Goal: Task Accomplishment & Management: Manage account settings

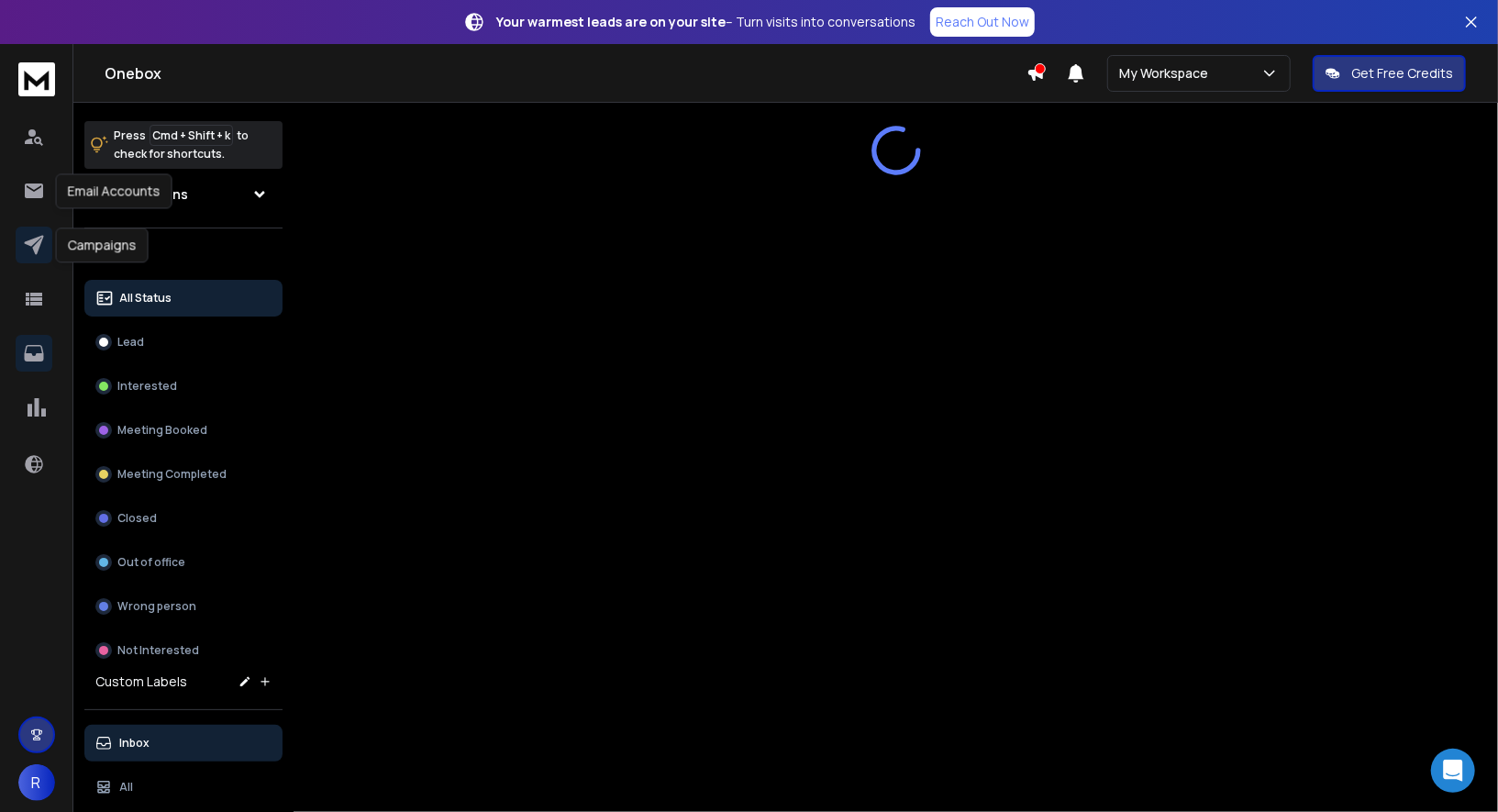
click at [35, 241] on icon at bounding box center [33, 244] width 19 height 19
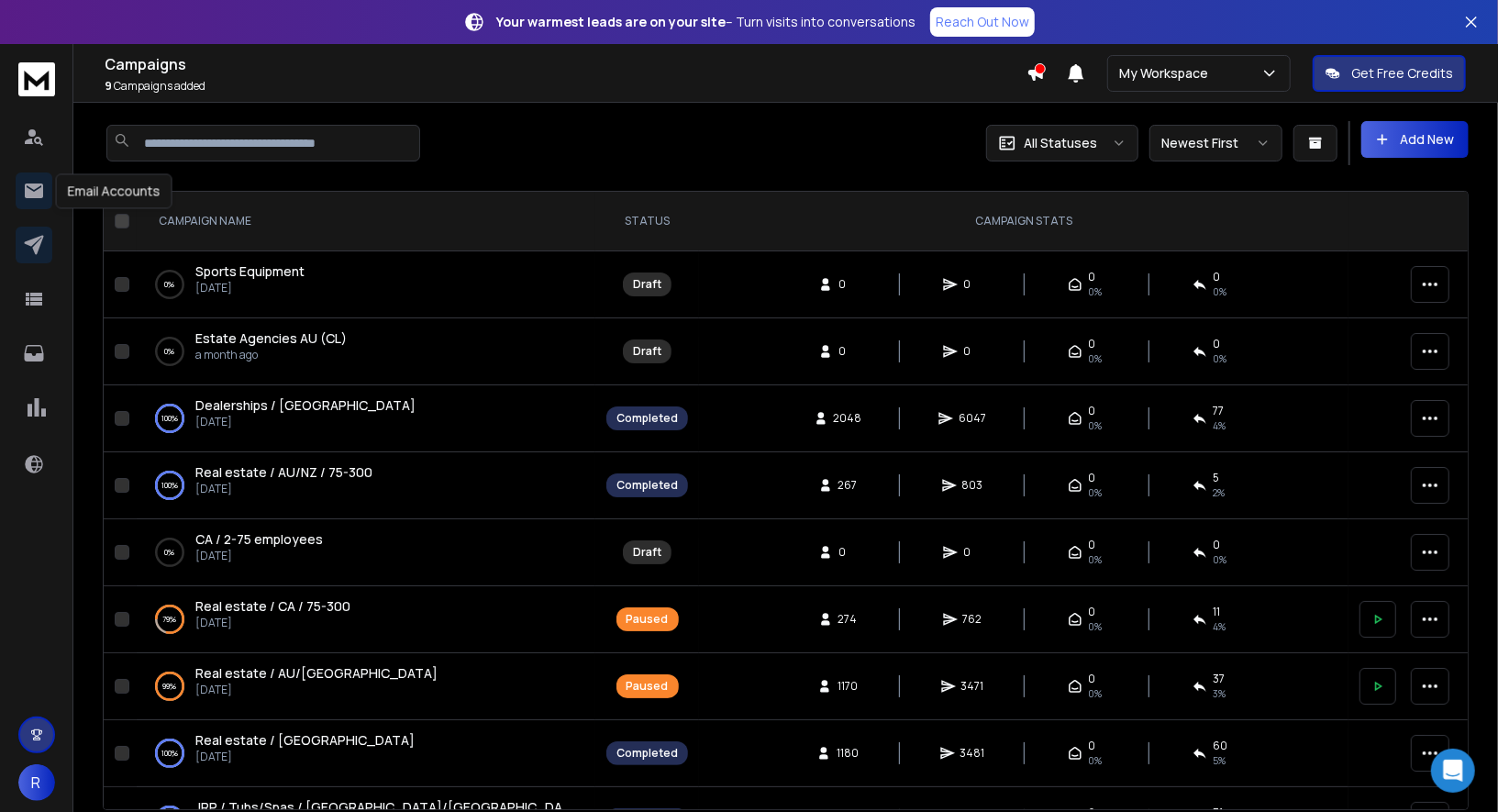
click at [39, 195] on icon at bounding box center [34, 191] width 19 height 15
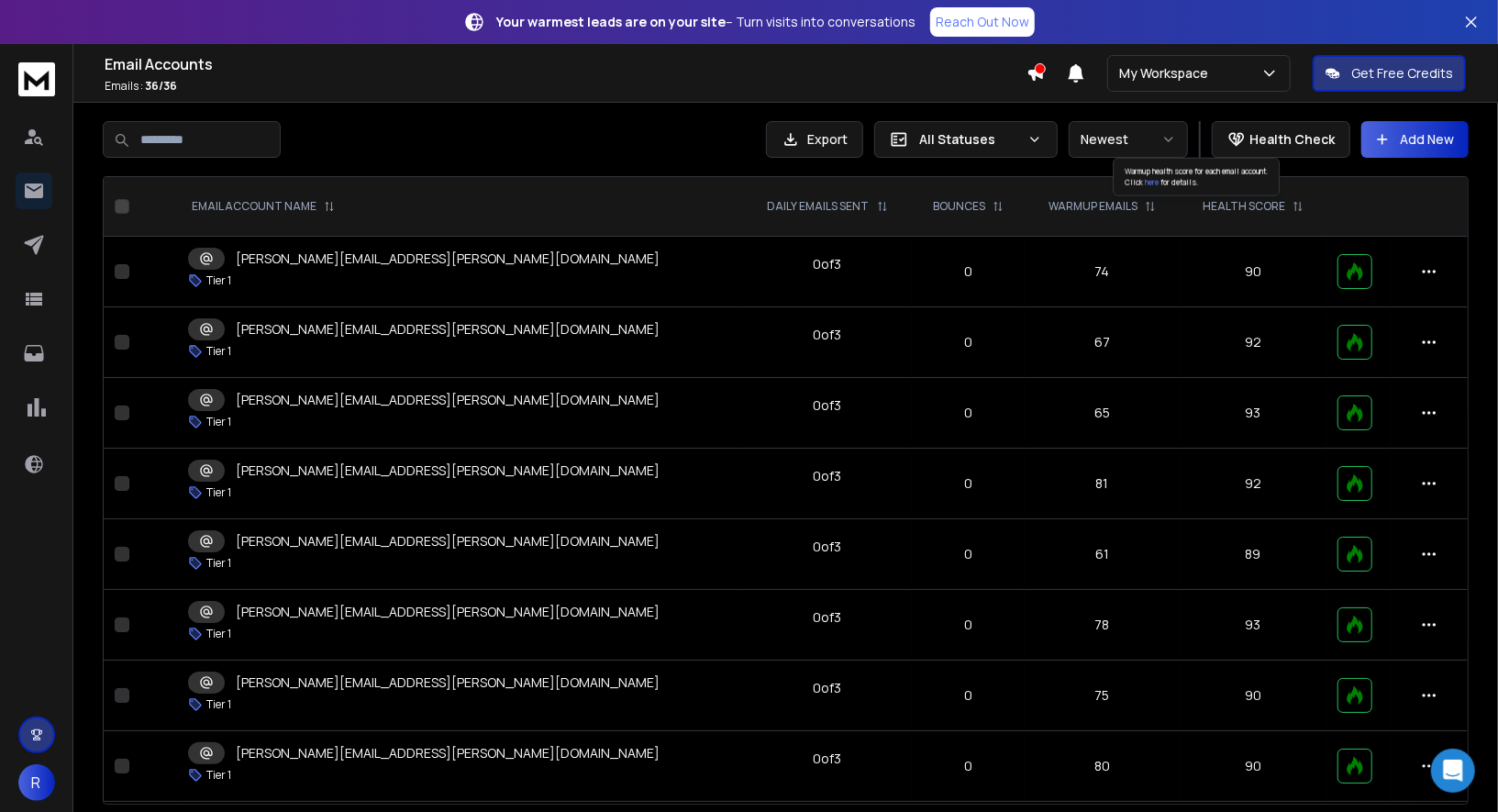
click at [1203, 211] on p "HEALTH SCORE" at bounding box center [1244, 207] width 83 height 15
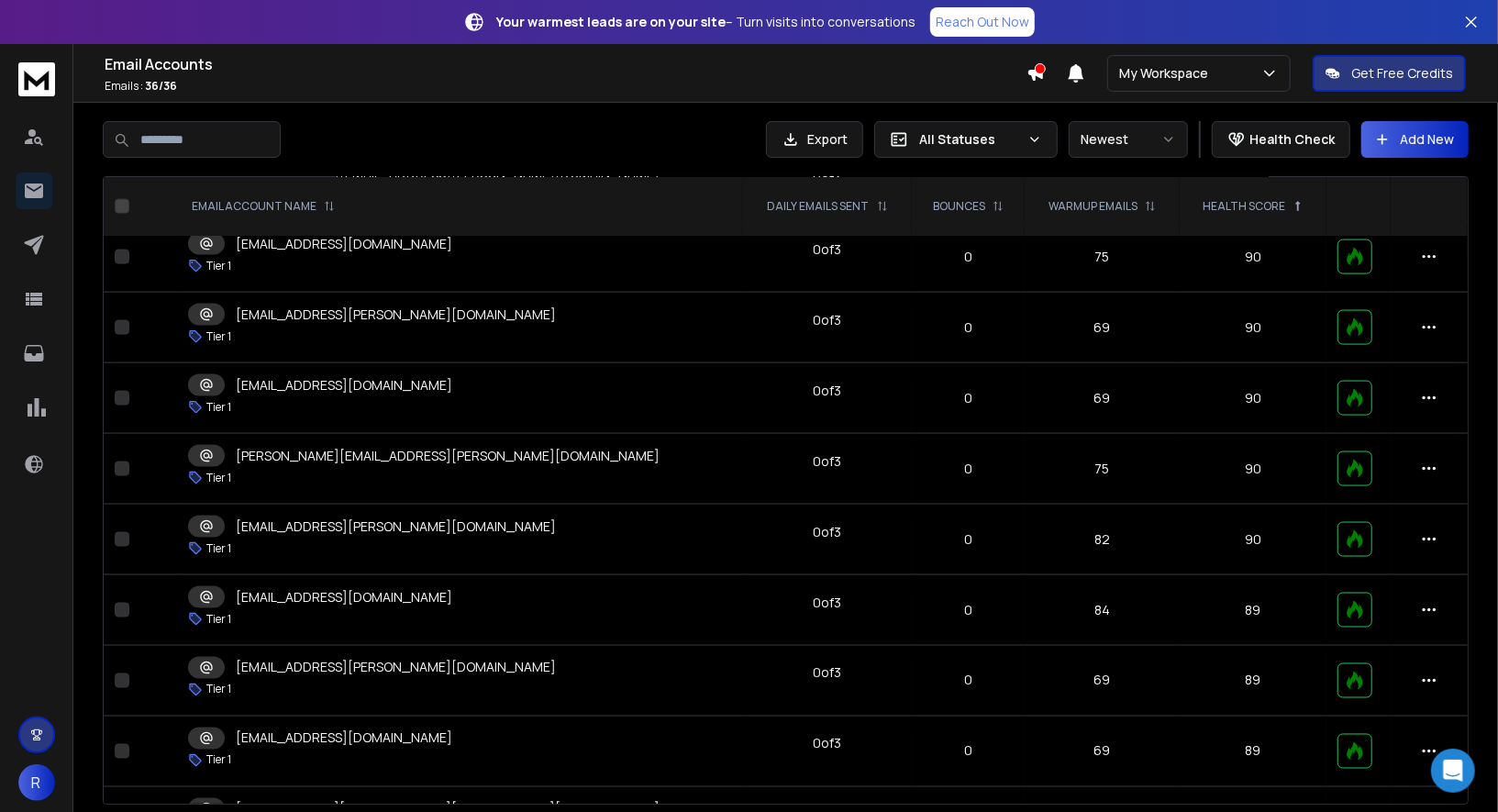
scroll to position [1973, 0]
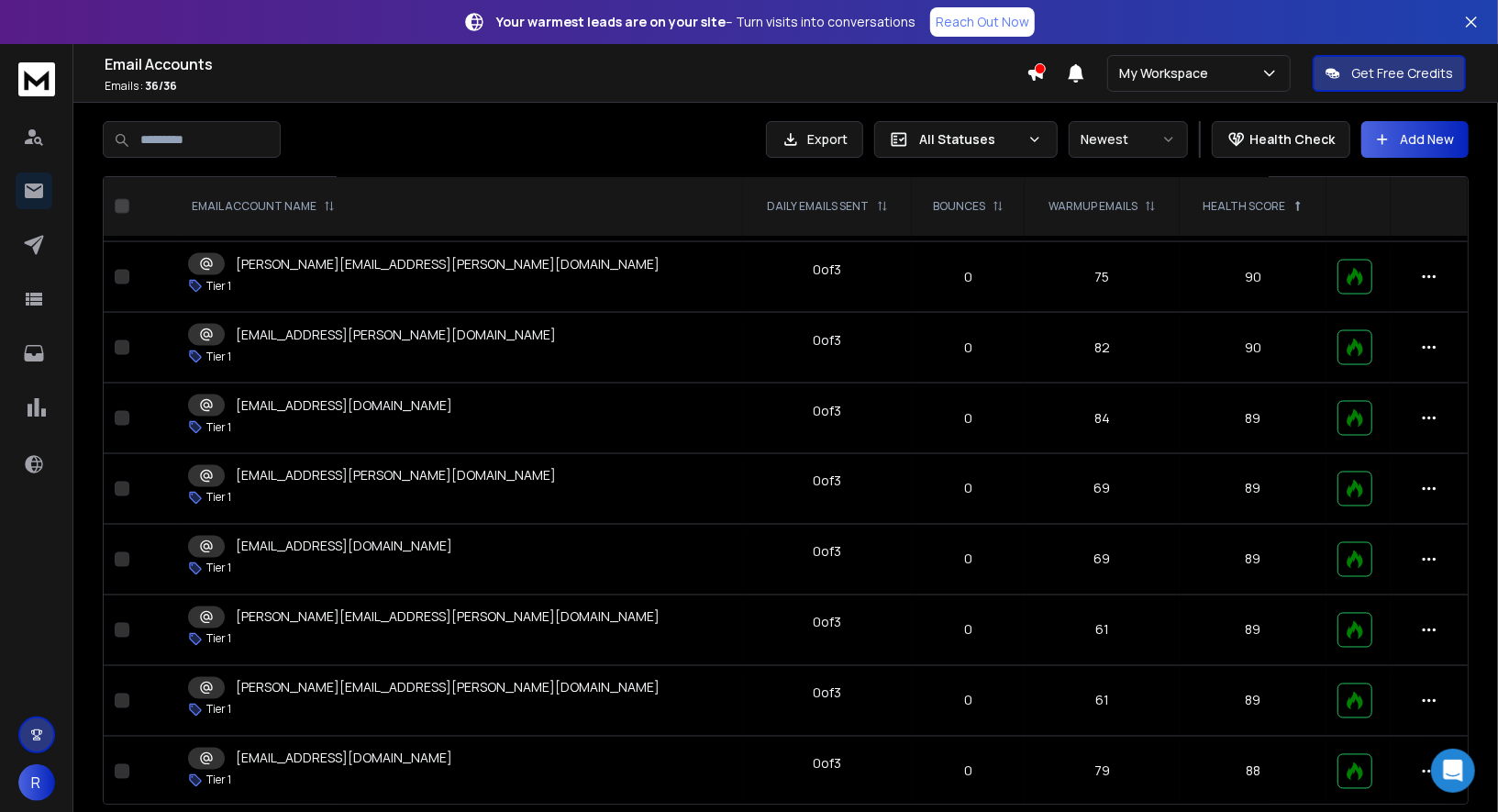
click at [1179, 668] on td "89" at bounding box center [1253, 701] width 147 height 70
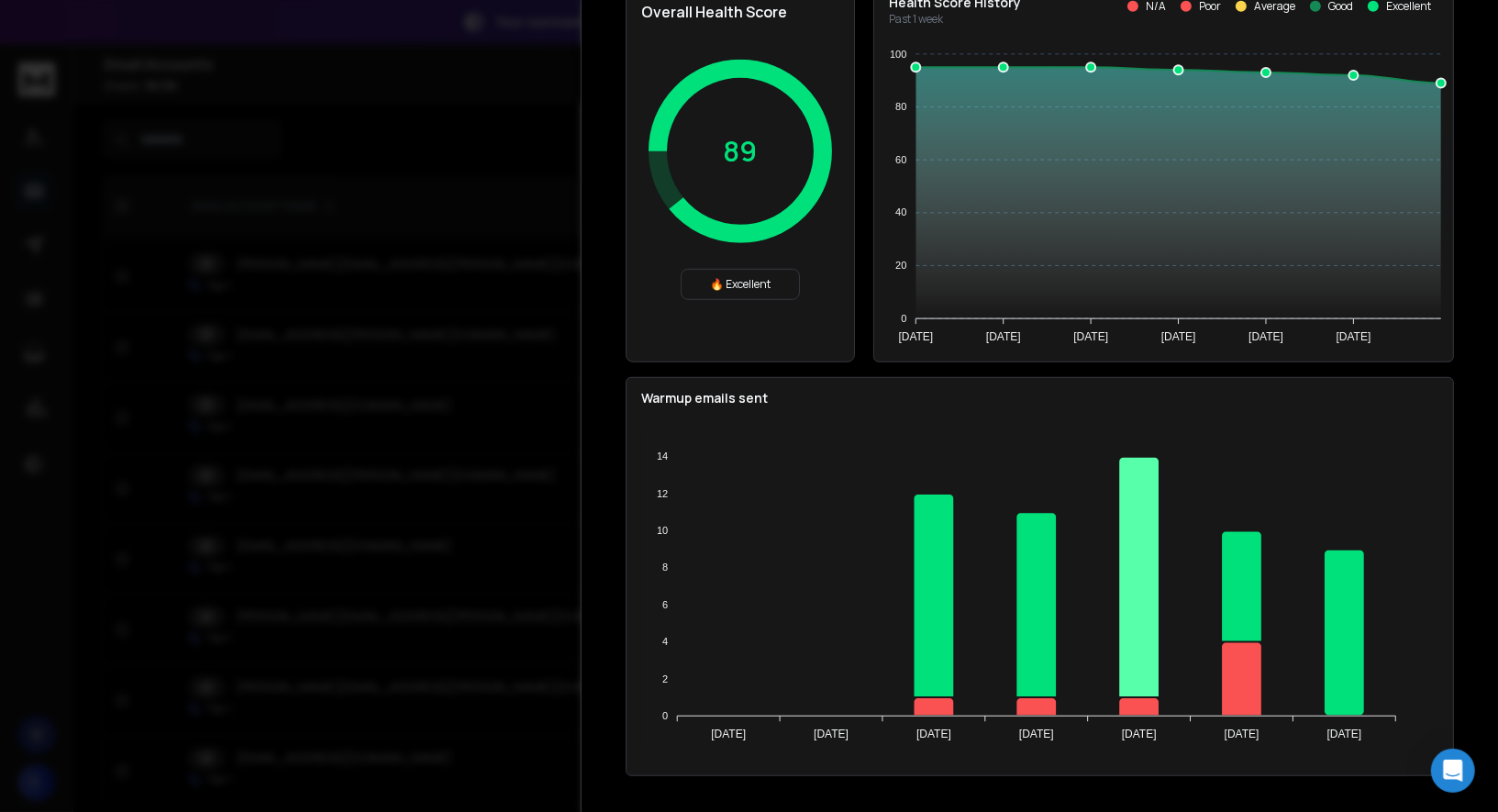
scroll to position [638, 0]
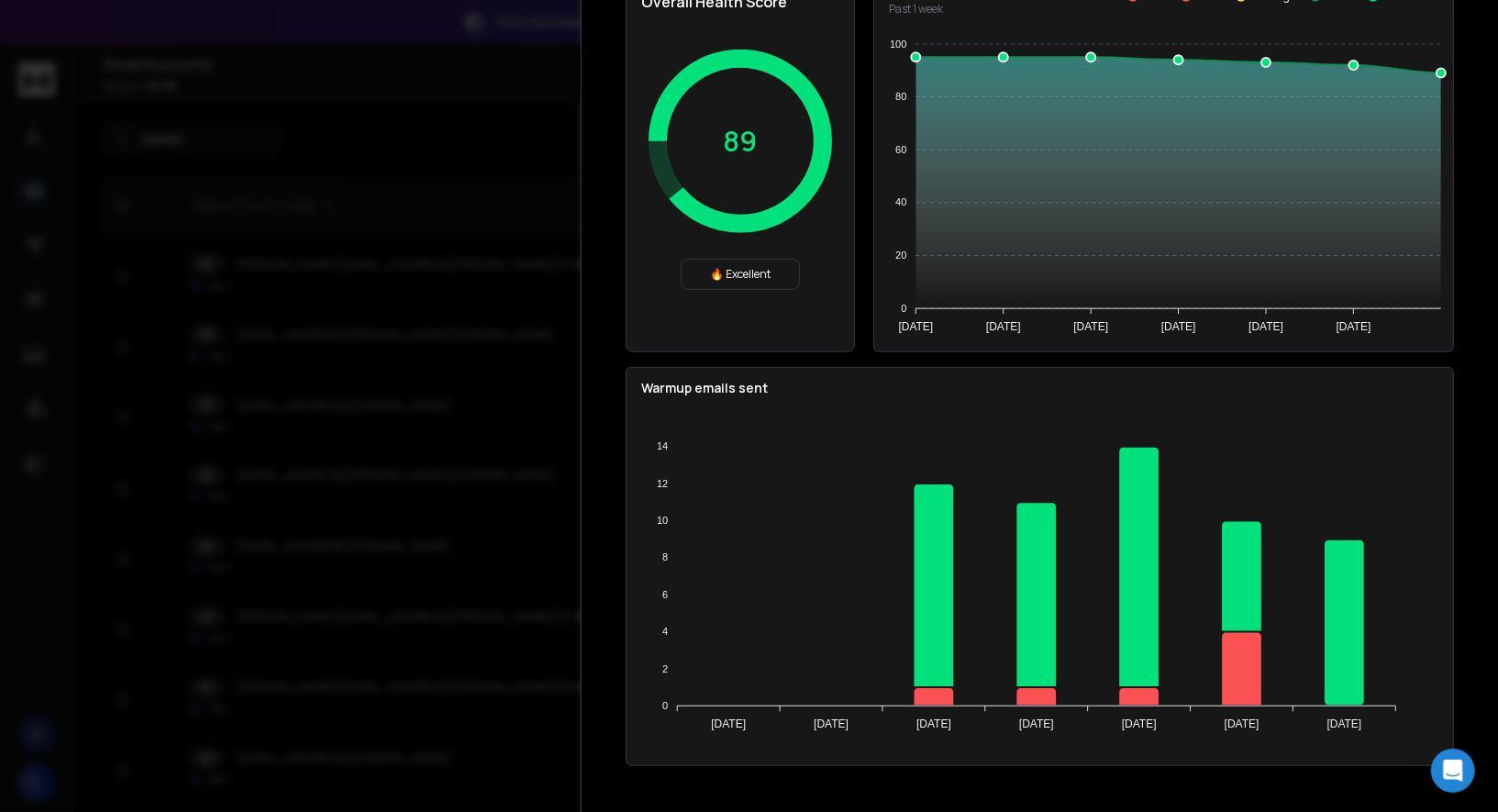
click at [552, 598] on div at bounding box center [749, 406] width 1498 height 812
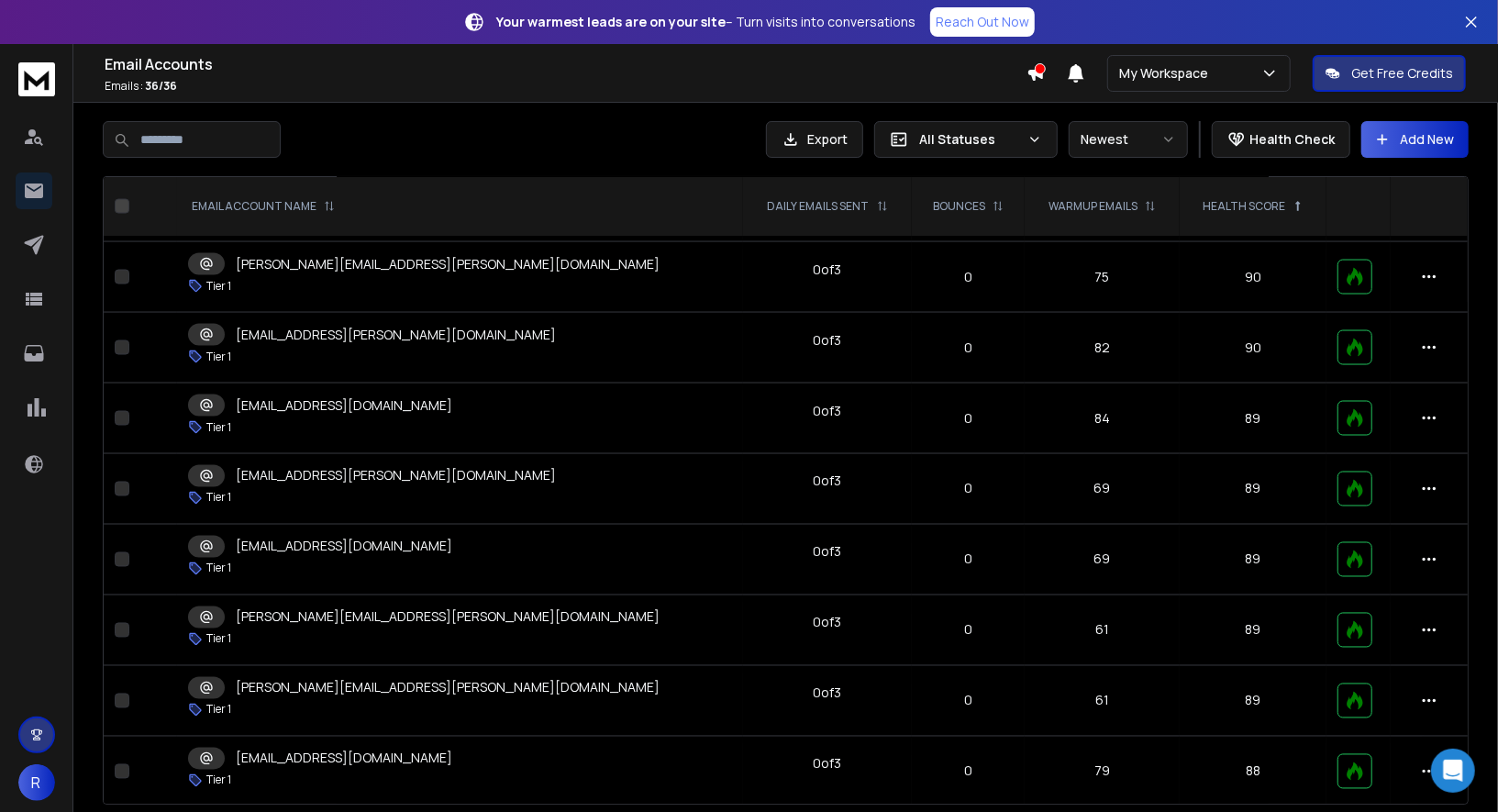
click at [1048, 615] on td "61" at bounding box center [1101, 631] width 154 height 70
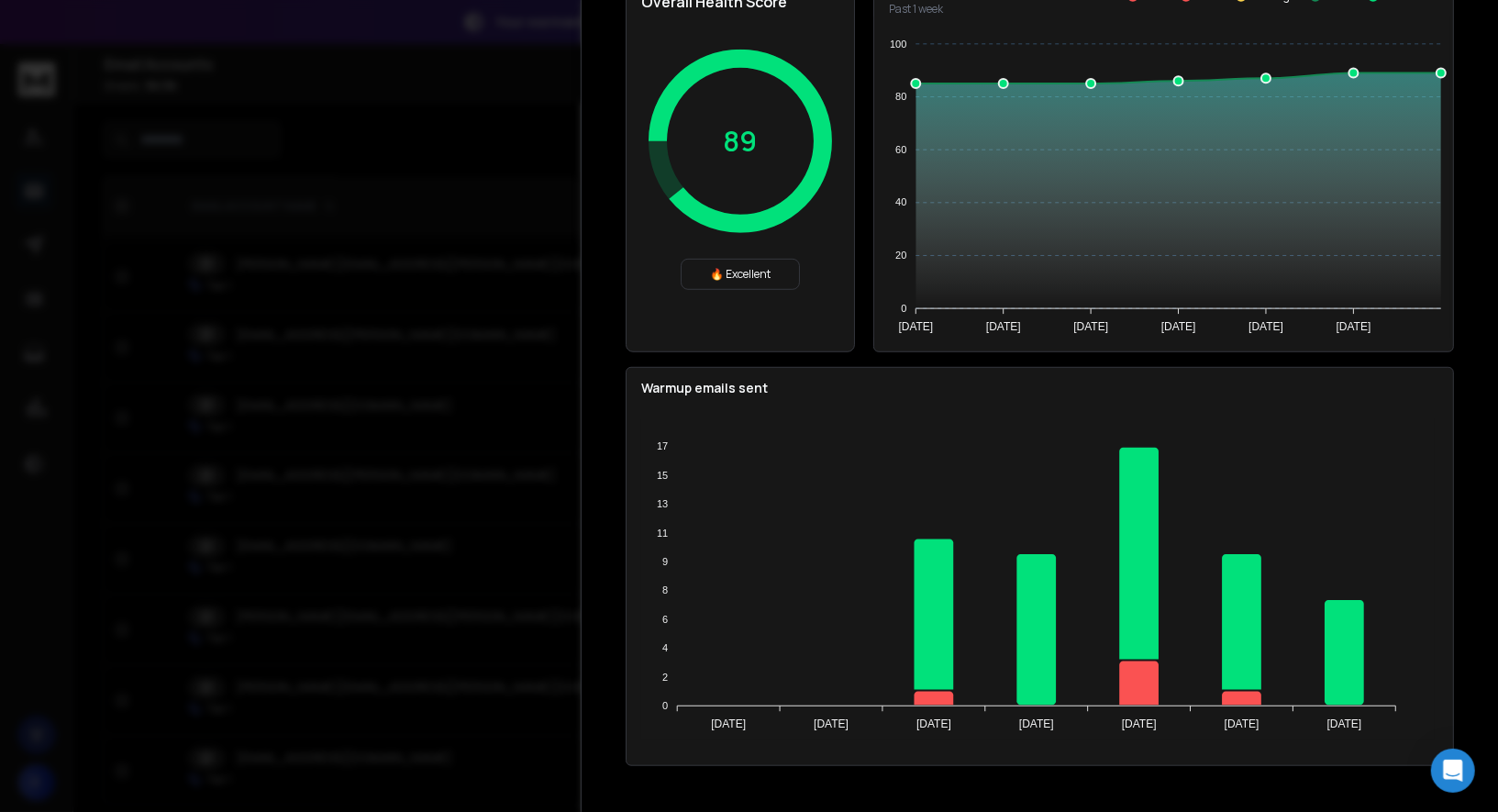
click at [444, 531] on div at bounding box center [749, 406] width 1498 height 812
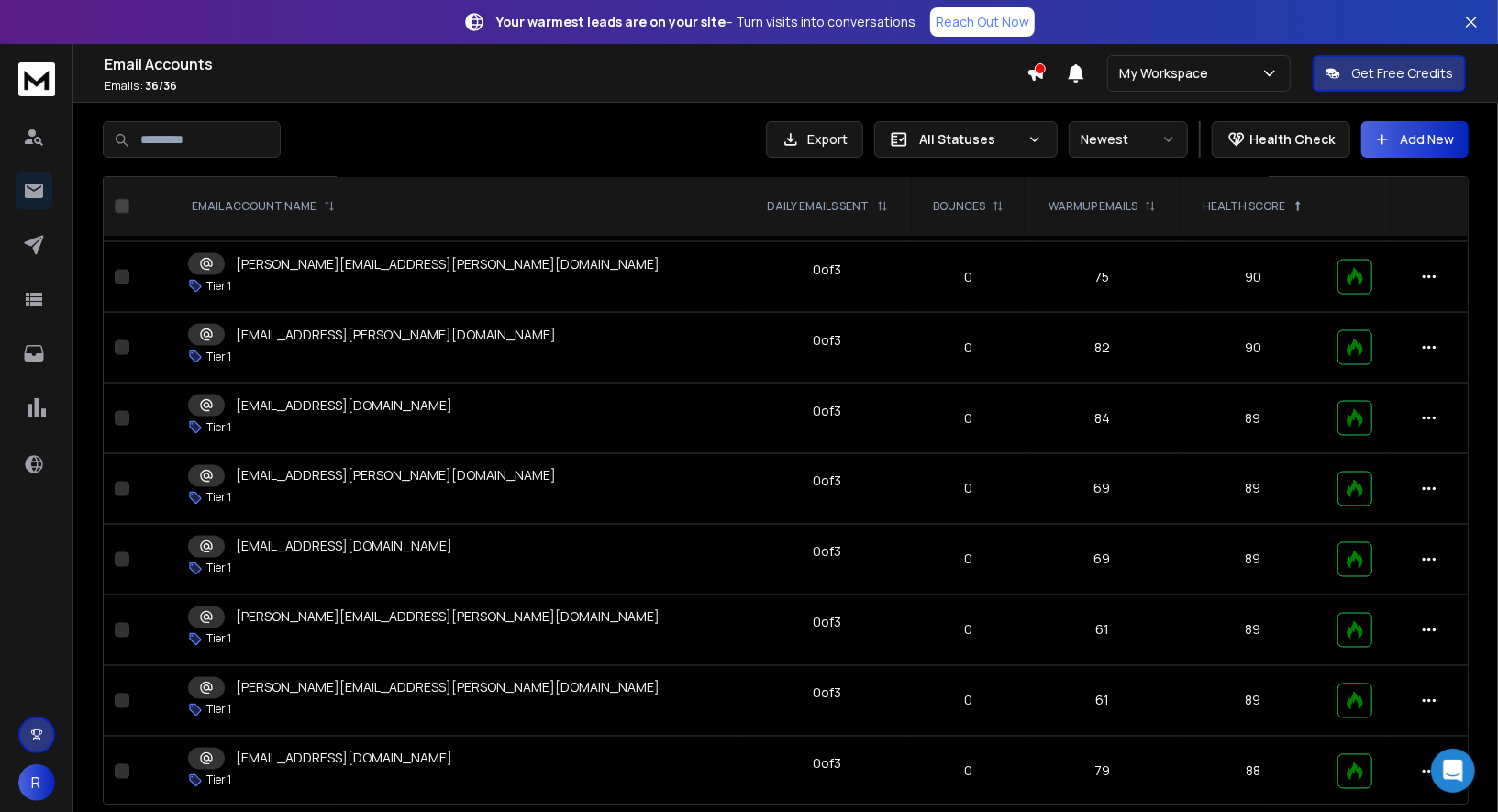
click at [1067, 545] on td "69" at bounding box center [1101, 559] width 154 height 70
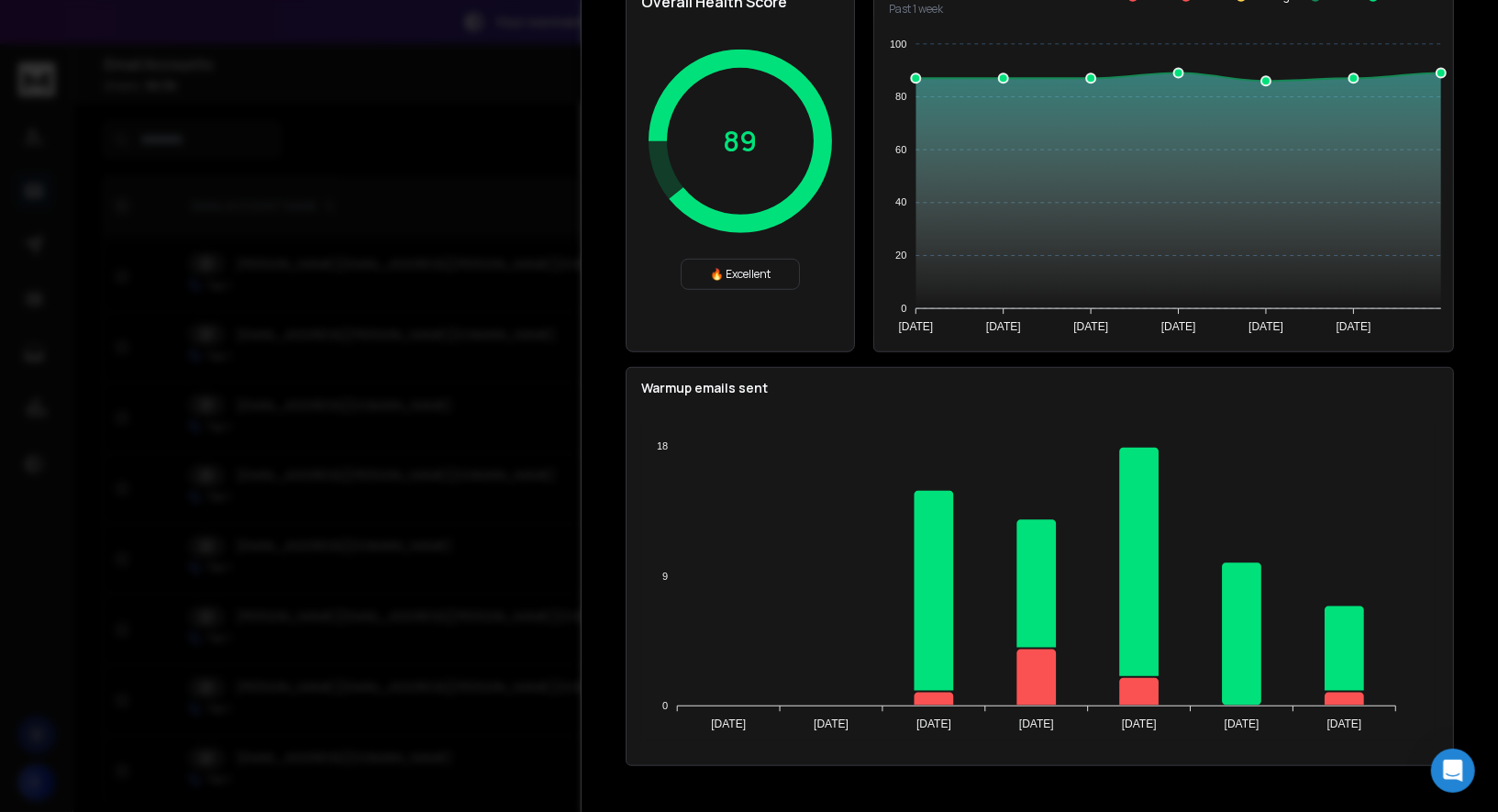
click at [508, 472] on div at bounding box center [749, 406] width 1498 height 812
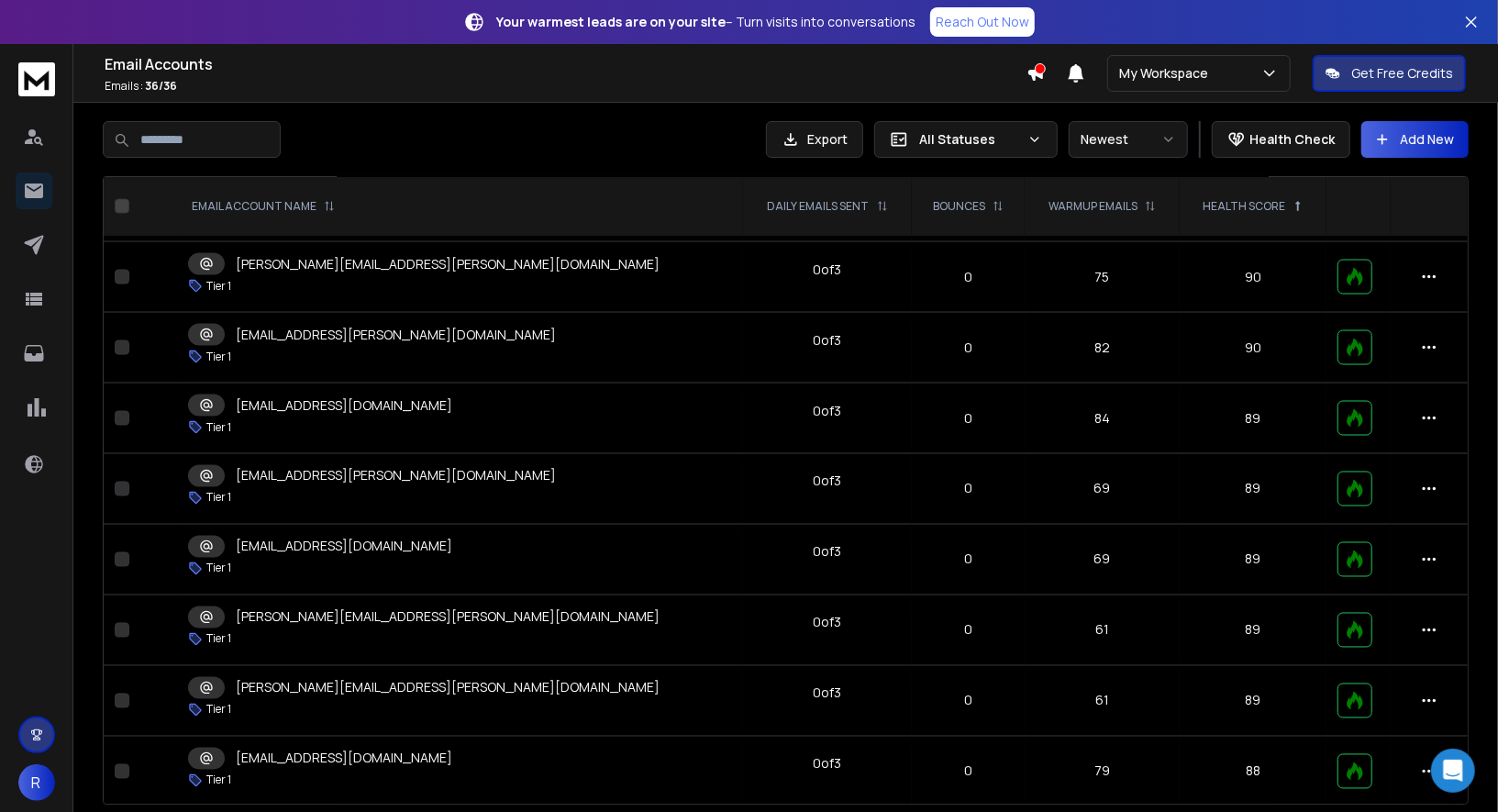
click at [1024, 425] on td "84" at bounding box center [1101, 418] width 154 height 70
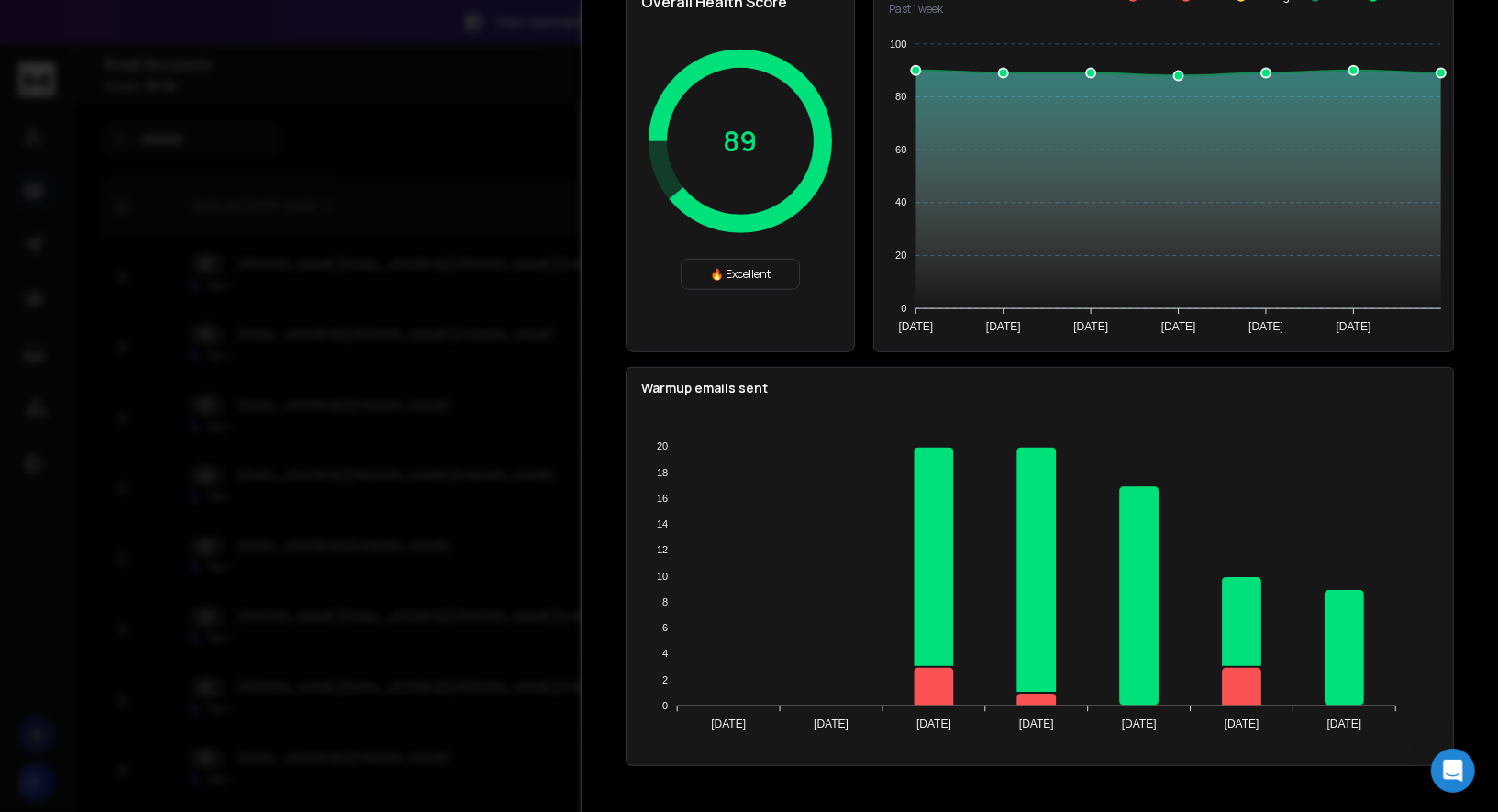
click at [554, 471] on div at bounding box center [749, 406] width 1498 height 812
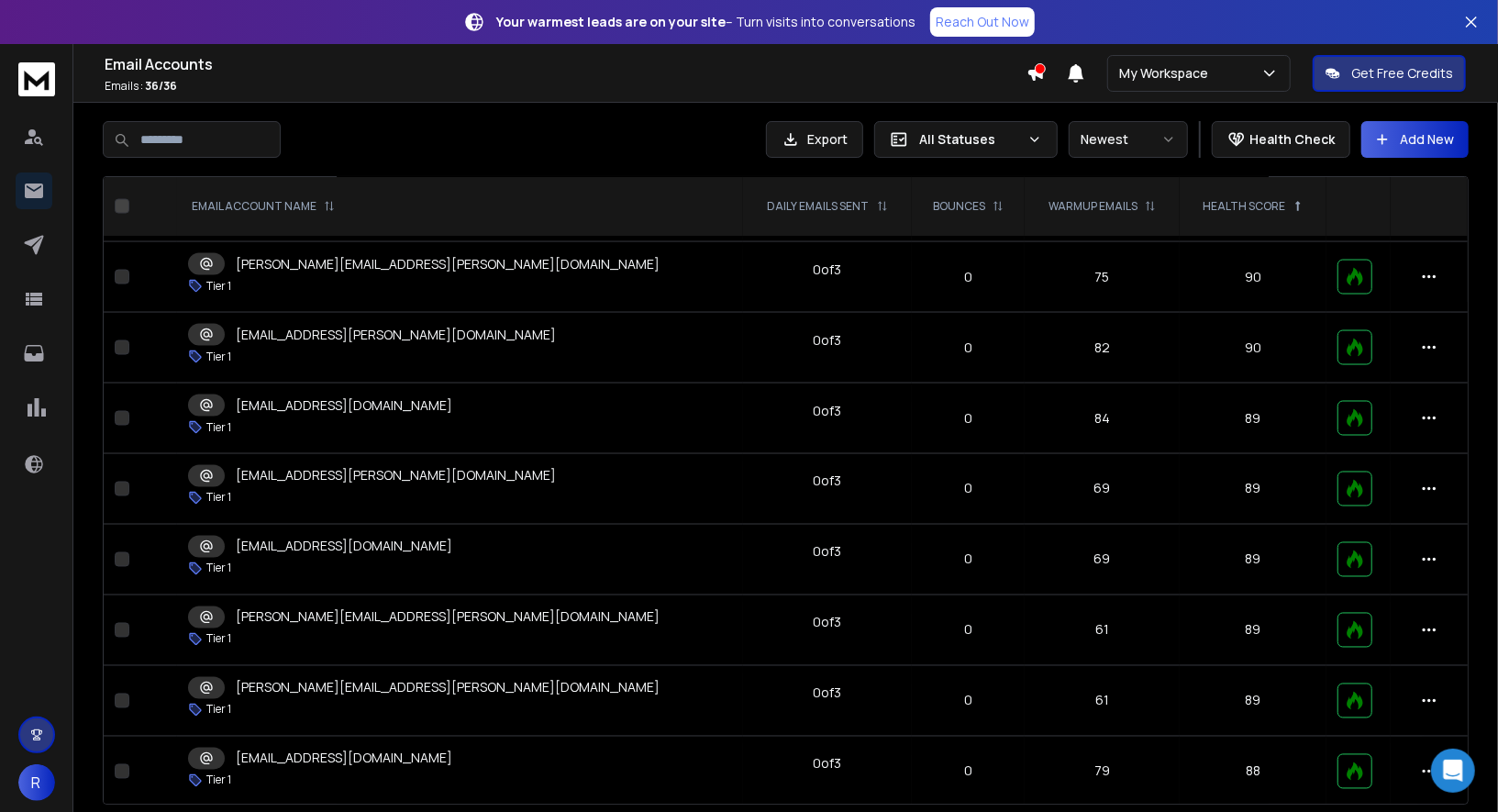
click at [923, 270] on p "0" at bounding box center [968, 277] width 91 height 19
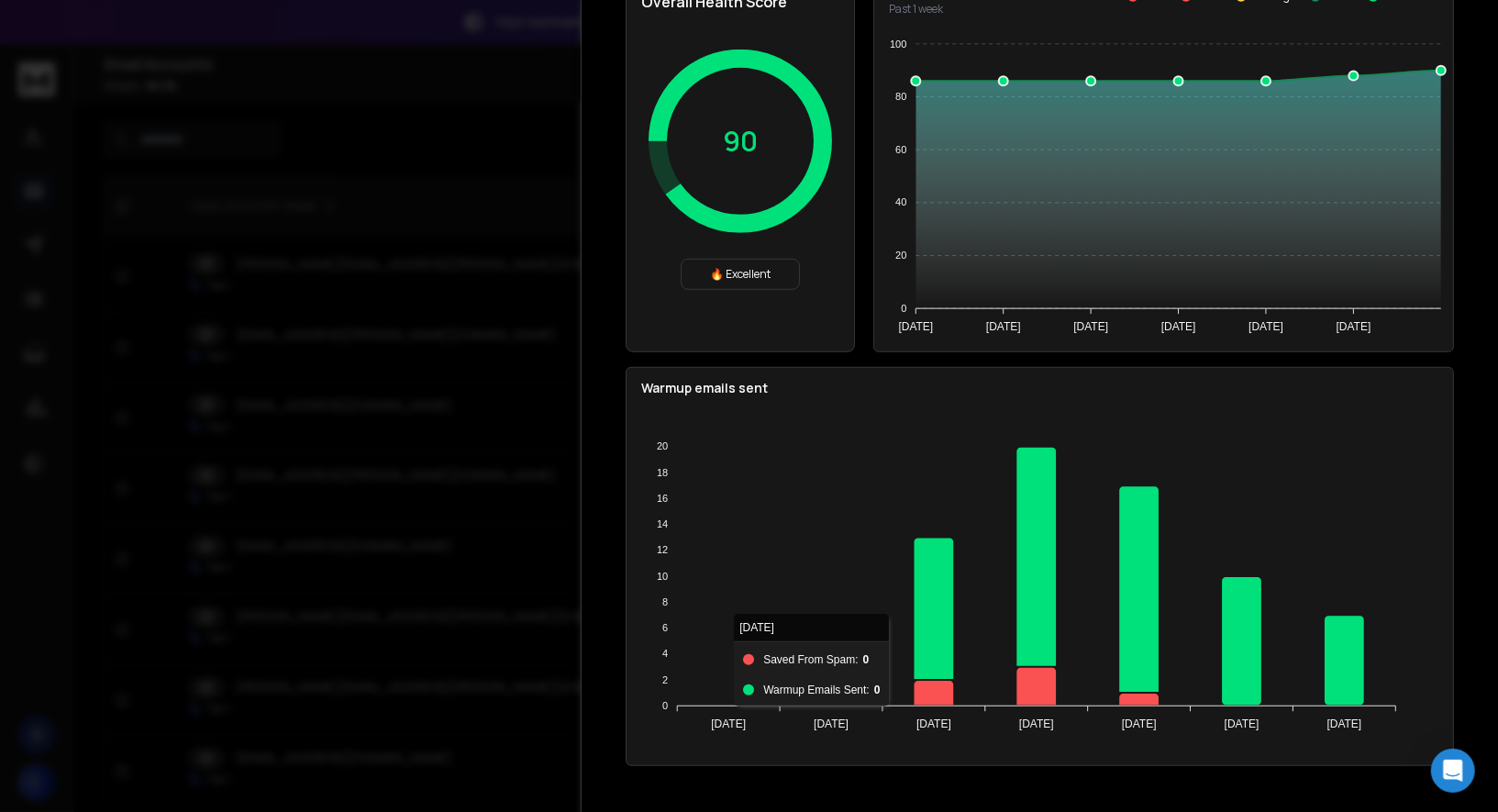
click at [694, 564] on foreignobject at bounding box center [1038, 580] width 793 height 321
click at [457, 561] on div at bounding box center [749, 406] width 1498 height 812
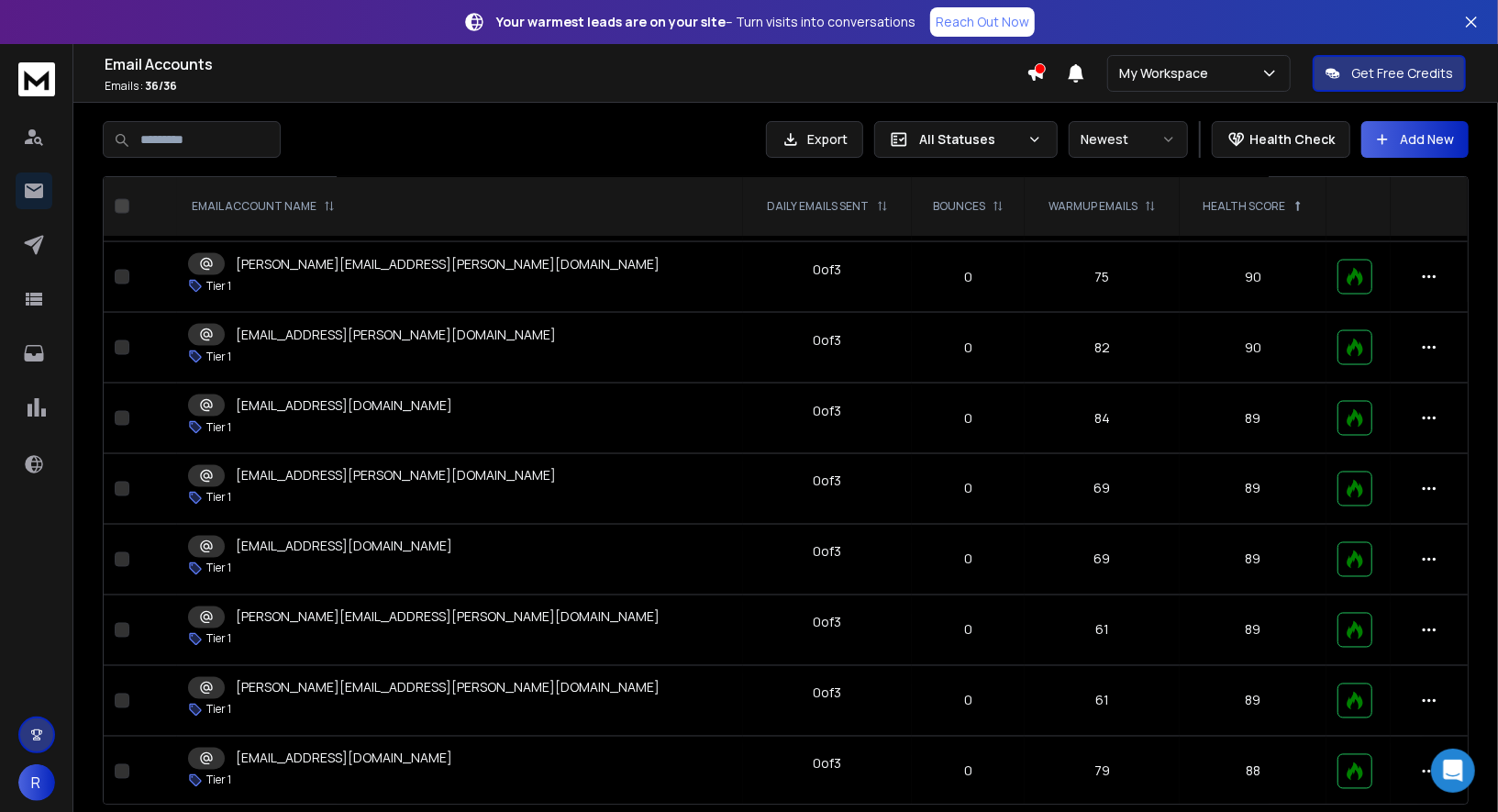
click at [1024, 746] on td "79" at bounding box center [1101, 772] width 154 height 70
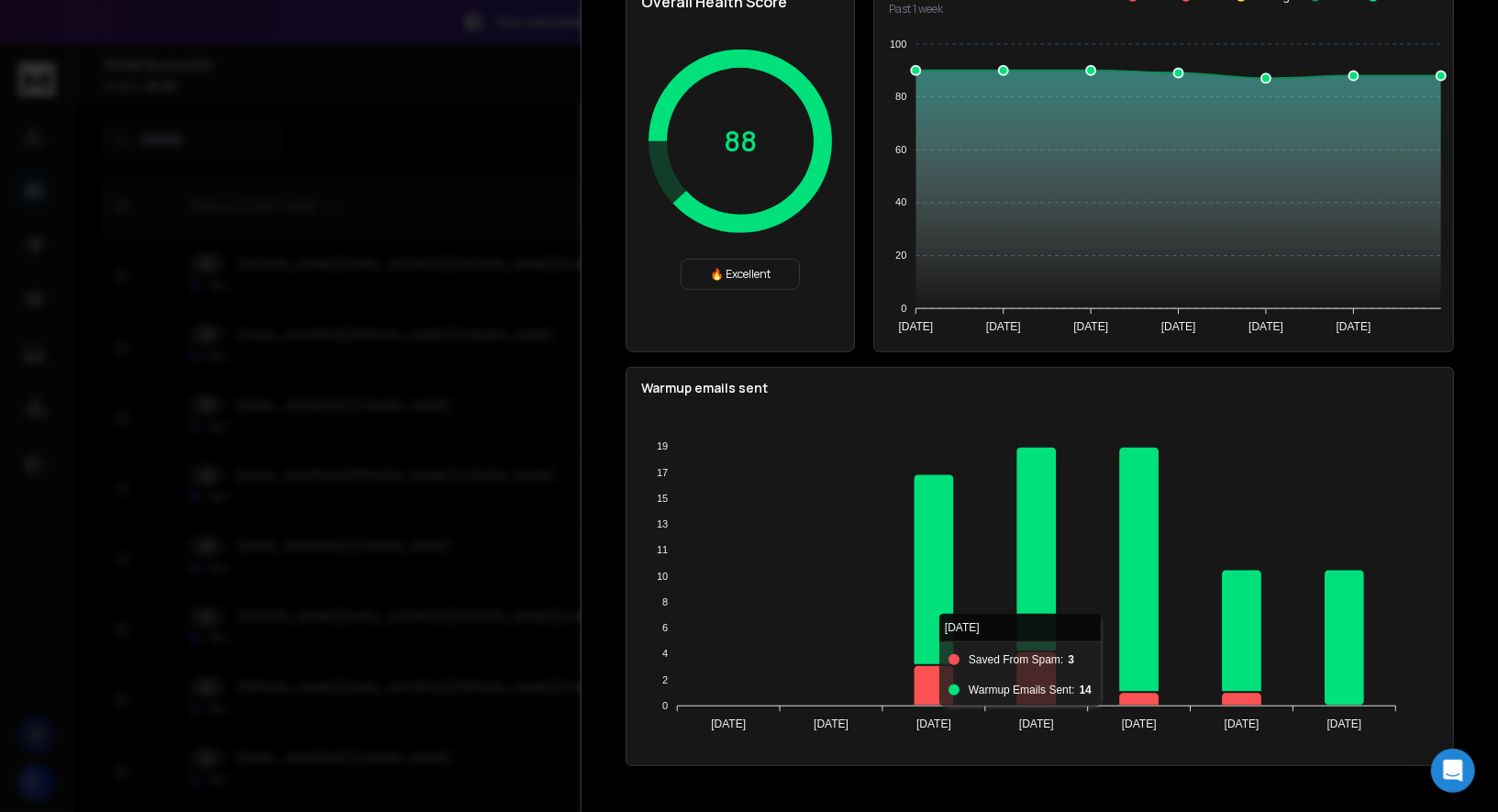
click at [453, 546] on div at bounding box center [749, 406] width 1498 height 812
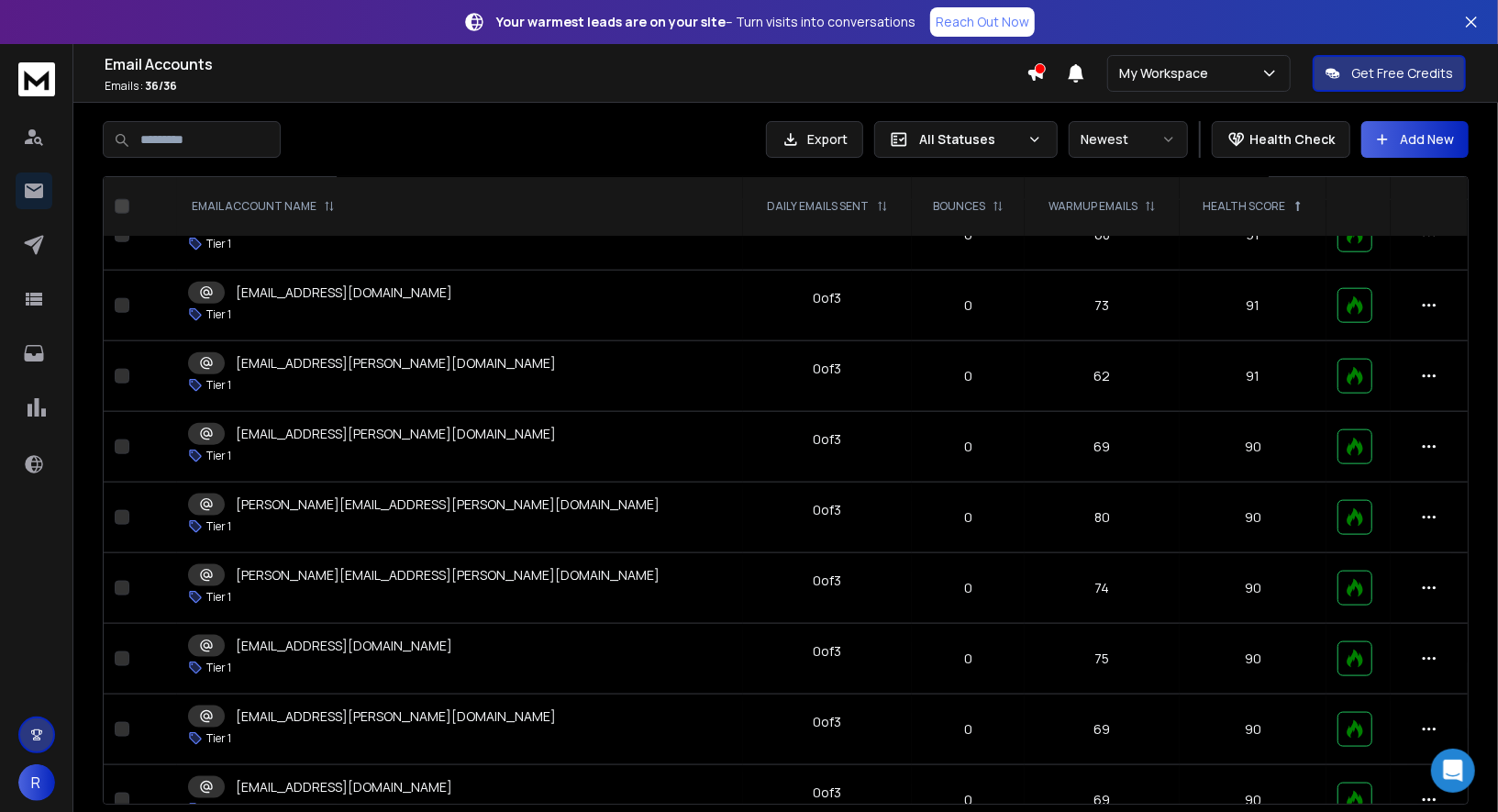
scroll to position [819, 0]
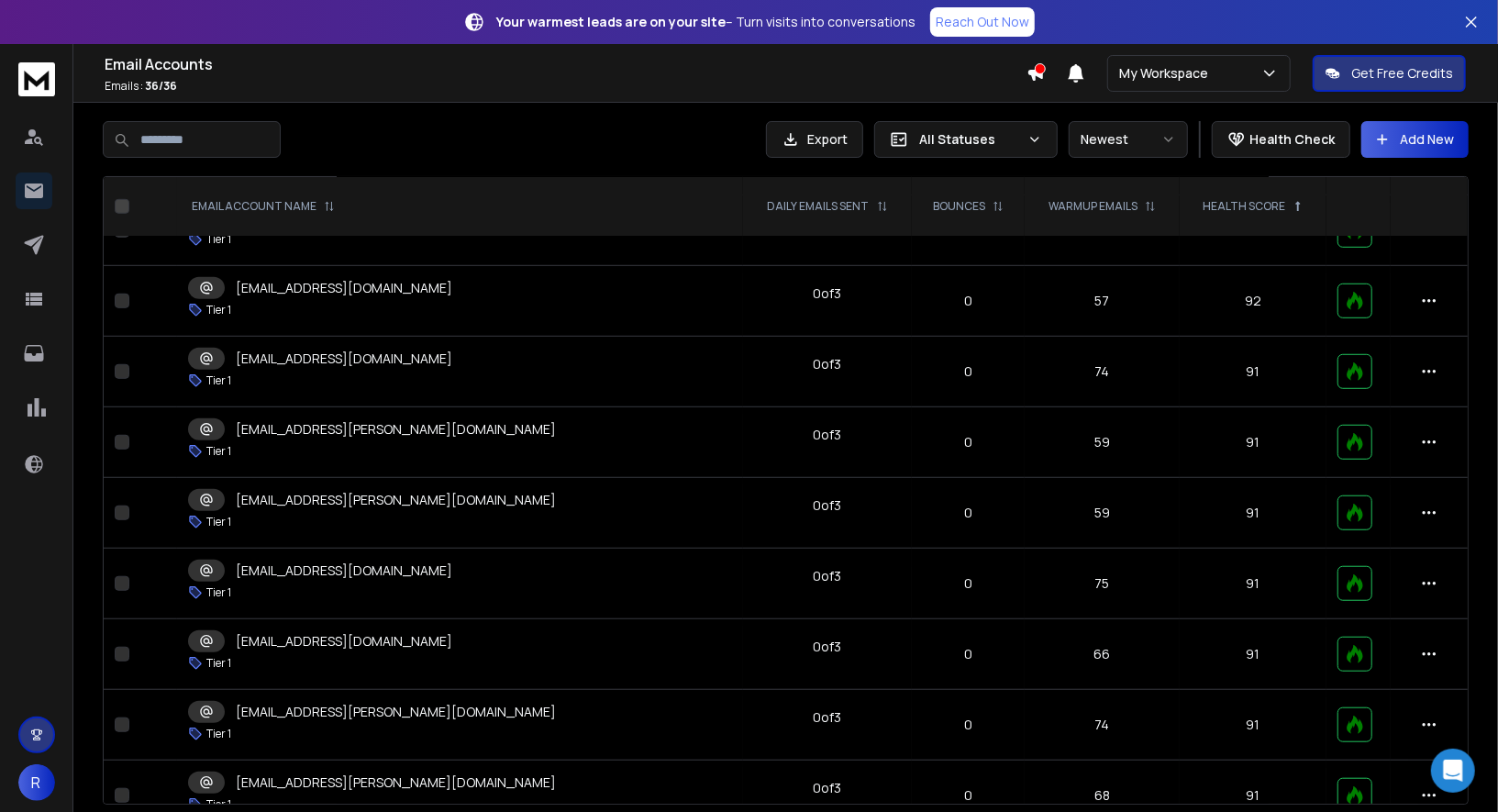
click at [773, 434] on td "0 of 3" at bounding box center [828, 430] width 169 height 48
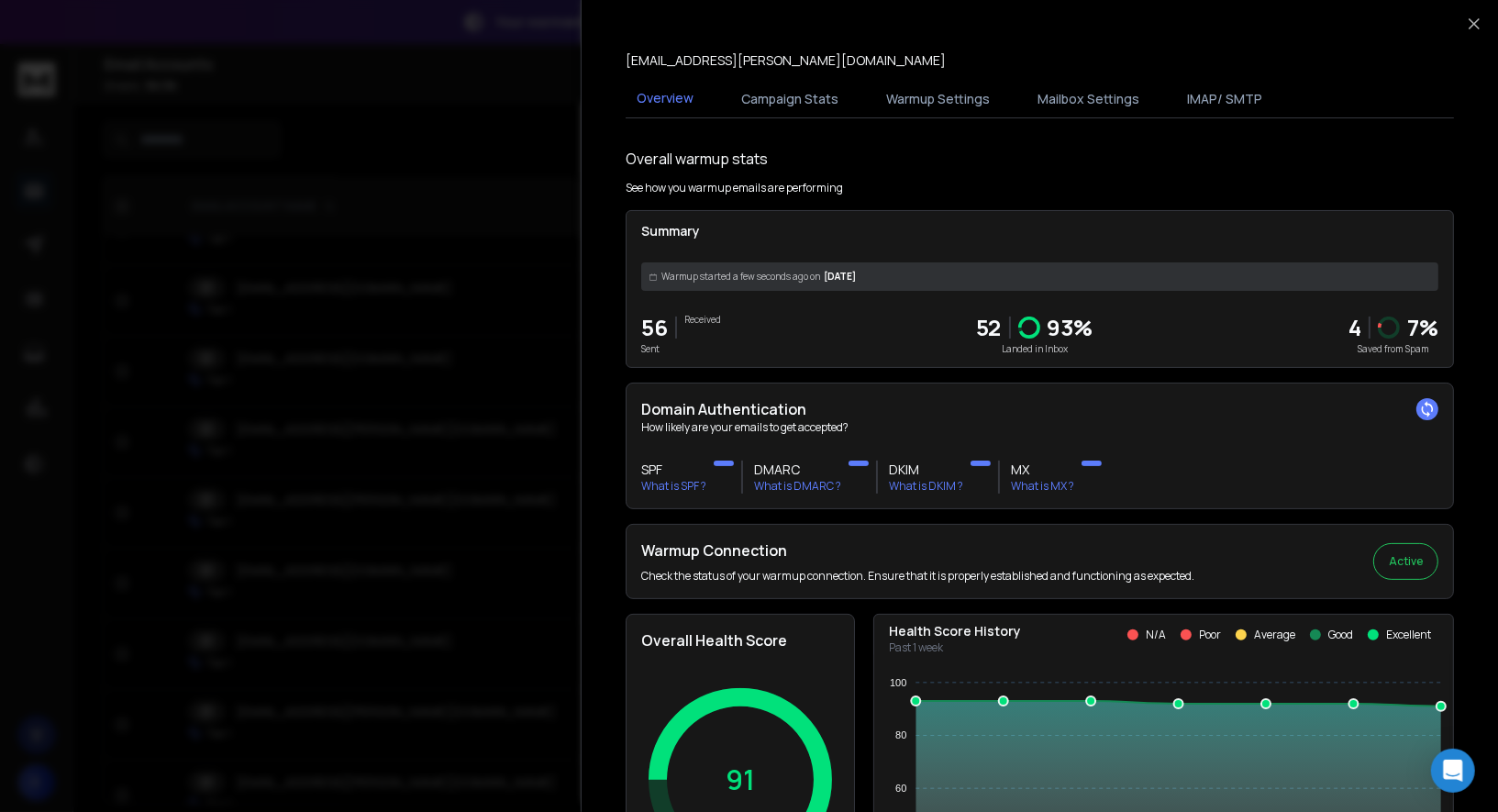
scroll to position [638, 0]
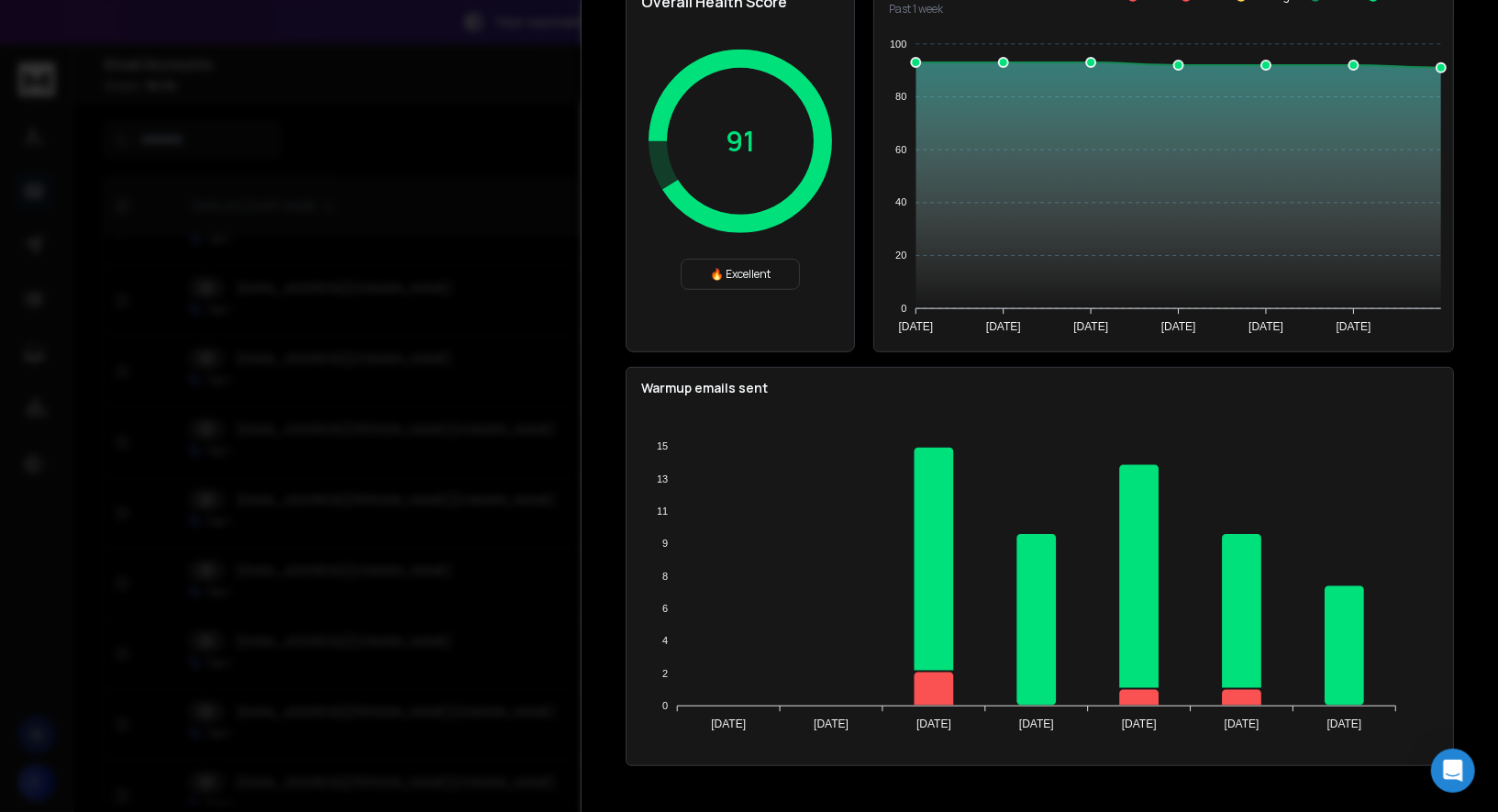
click at [445, 428] on div at bounding box center [749, 406] width 1498 height 812
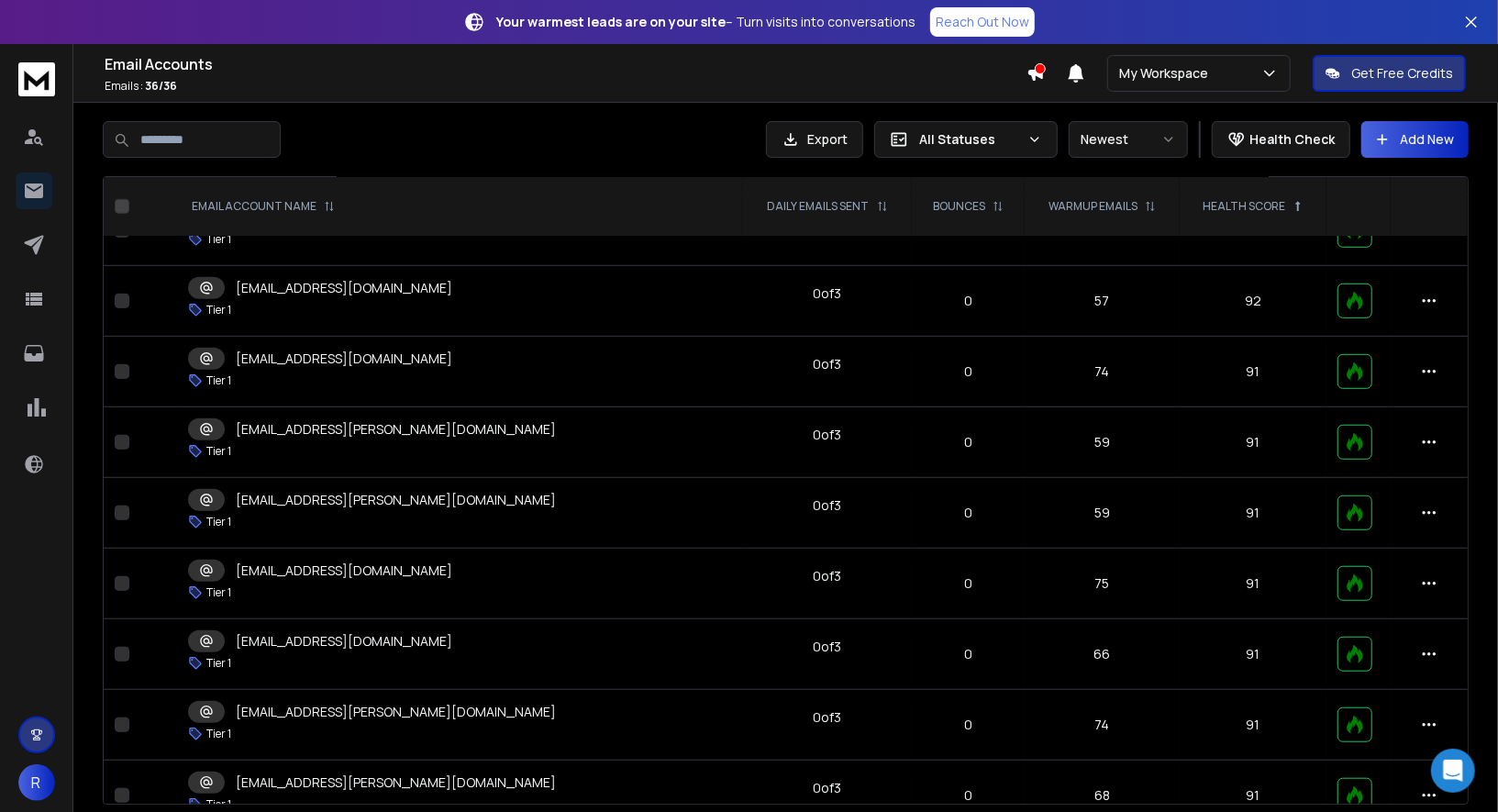
click at [464, 499] on div "[EMAIL_ADDRESS][PERSON_NAME][DOMAIN_NAME]" at bounding box center [460, 499] width 544 height 22
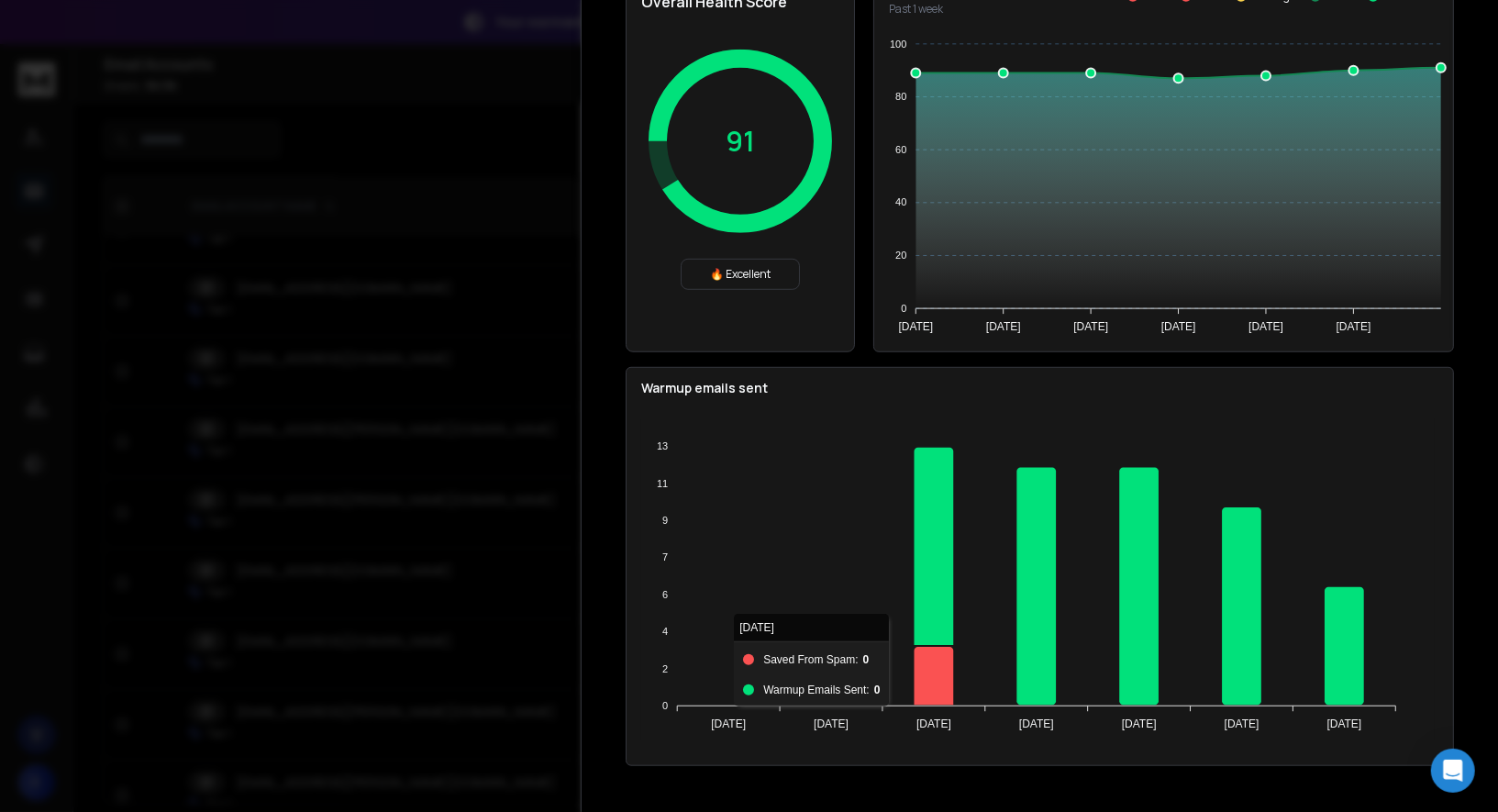
click at [408, 537] on div at bounding box center [749, 406] width 1498 height 812
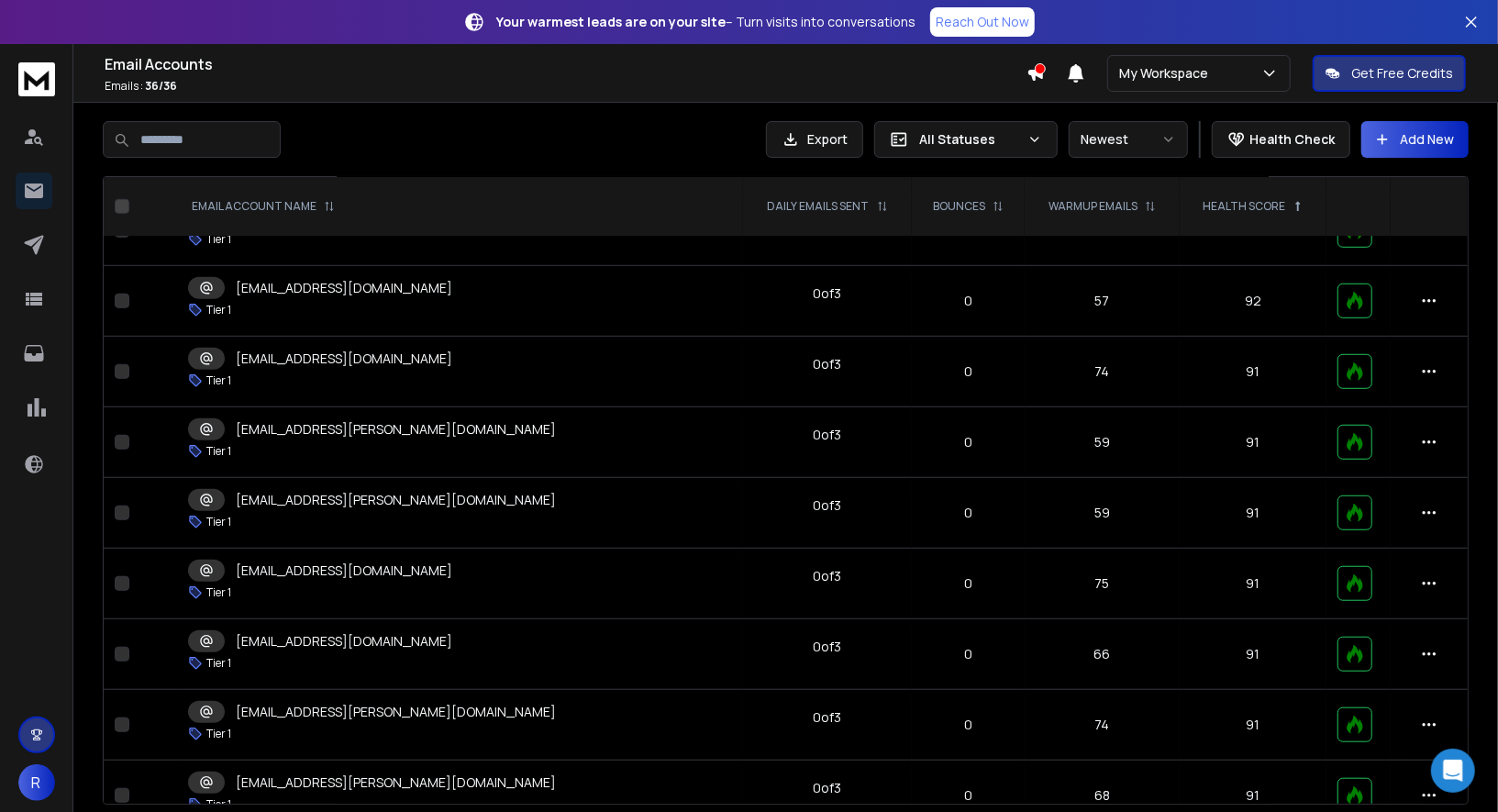
click at [414, 601] on td "[EMAIL_ADDRESS][DOMAIN_NAME] Tier 1" at bounding box center [460, 584] width 566 height 70
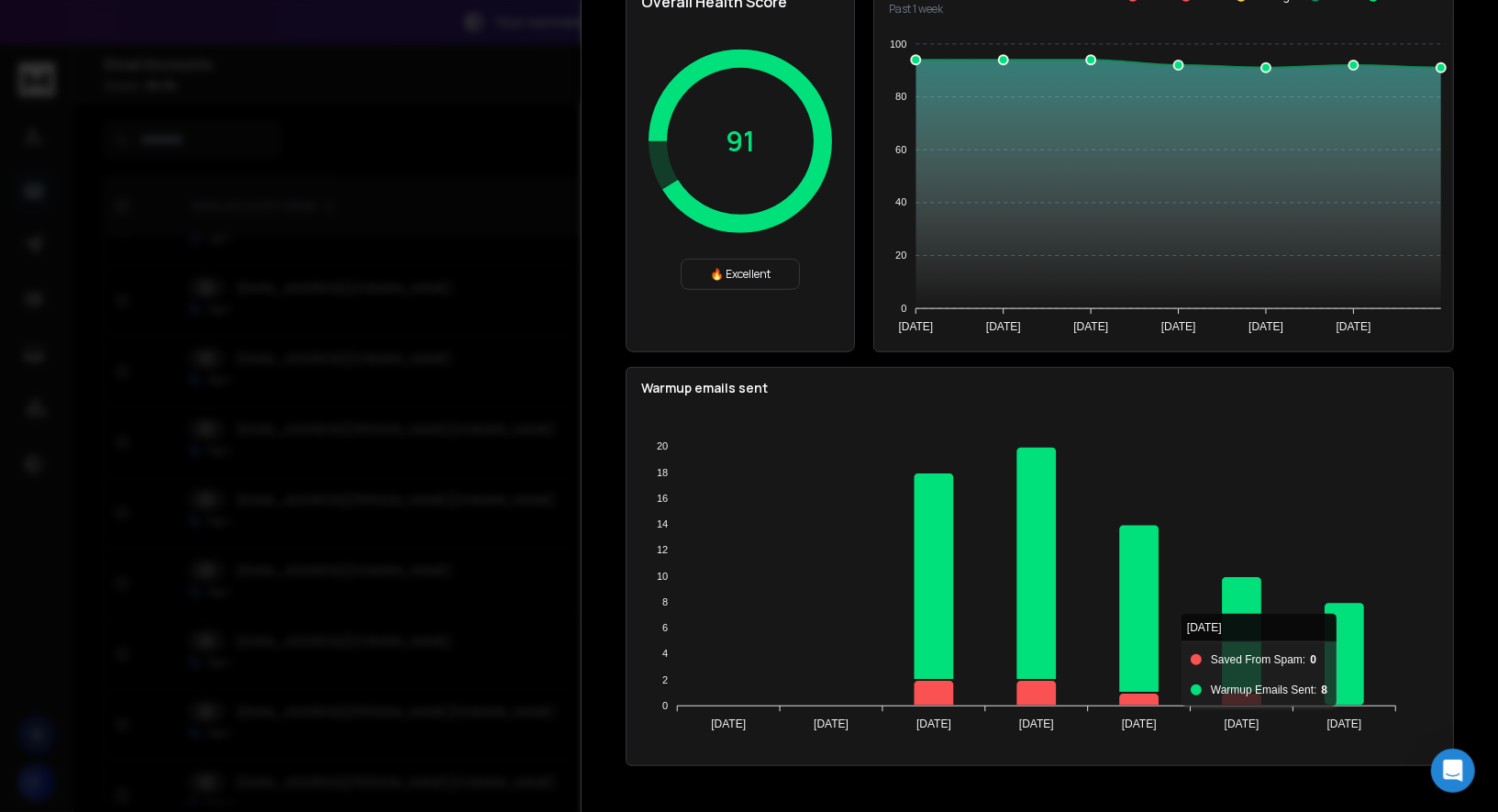
click at [433, 481] on div at bounding box center [749, 406] width 1498 height 812
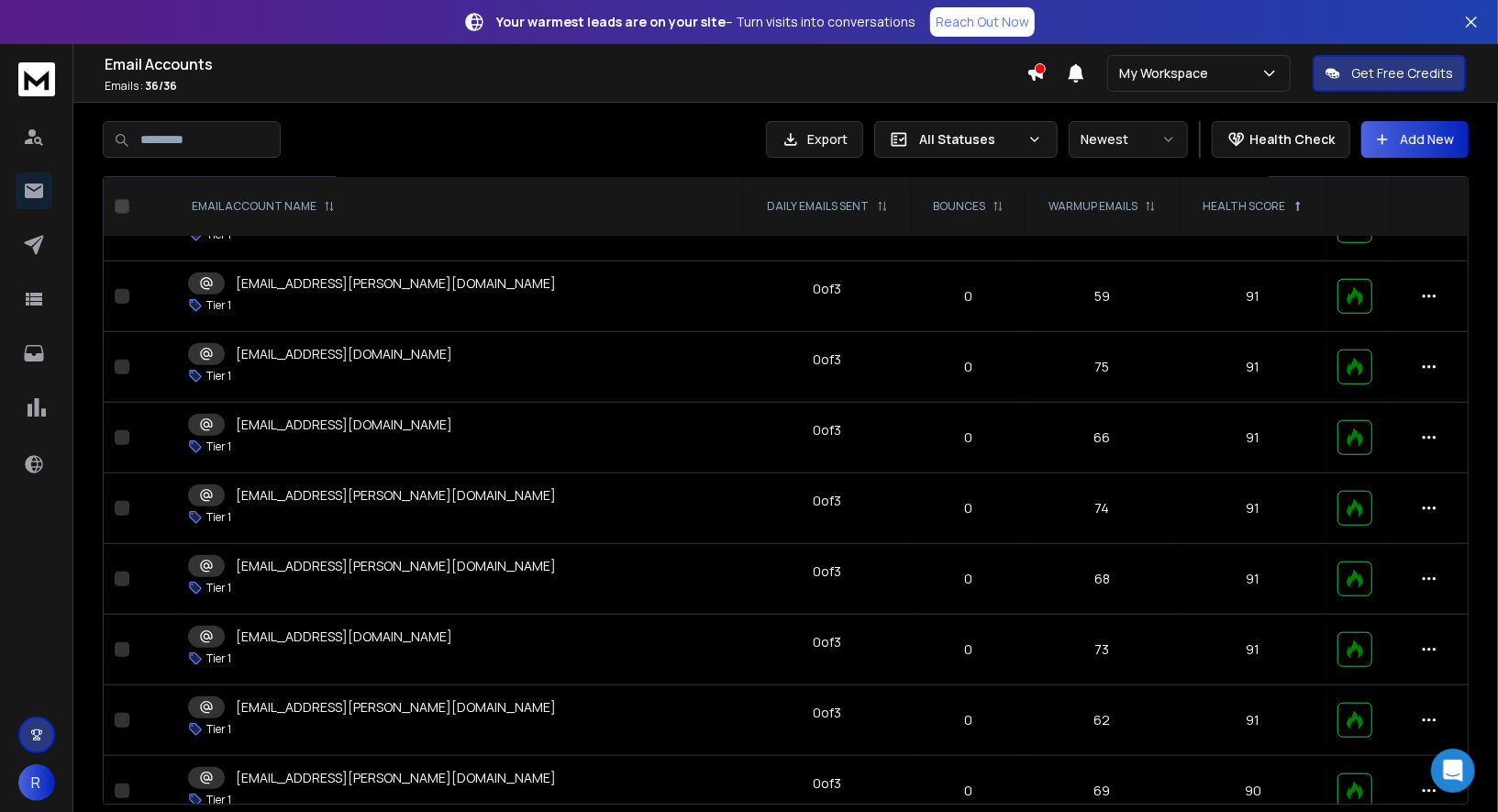
scroll to position [1131, 0]
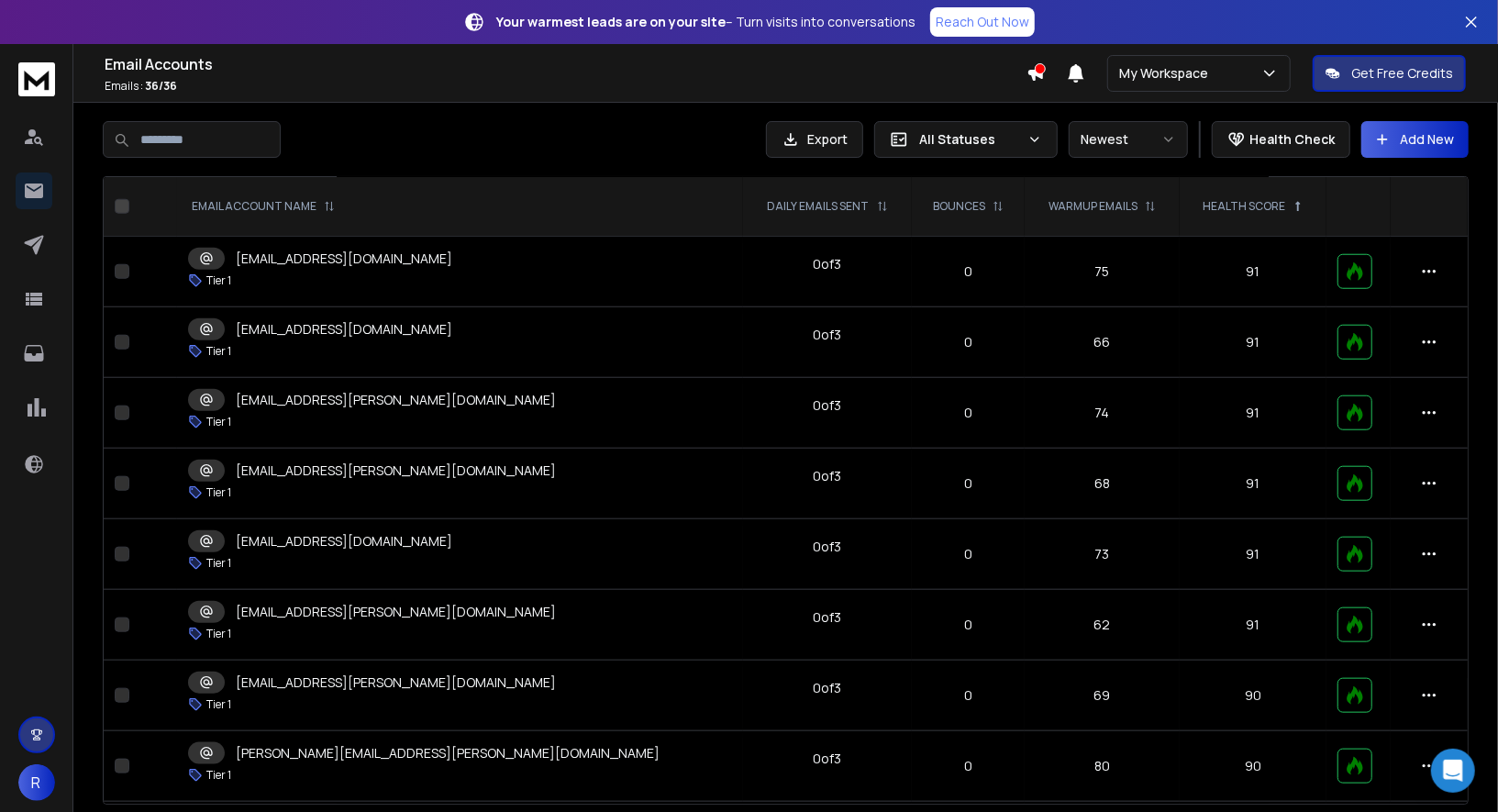
click at [743, 601] on td "0 of 3" at bounding box center [828, 614] width 169 height 48
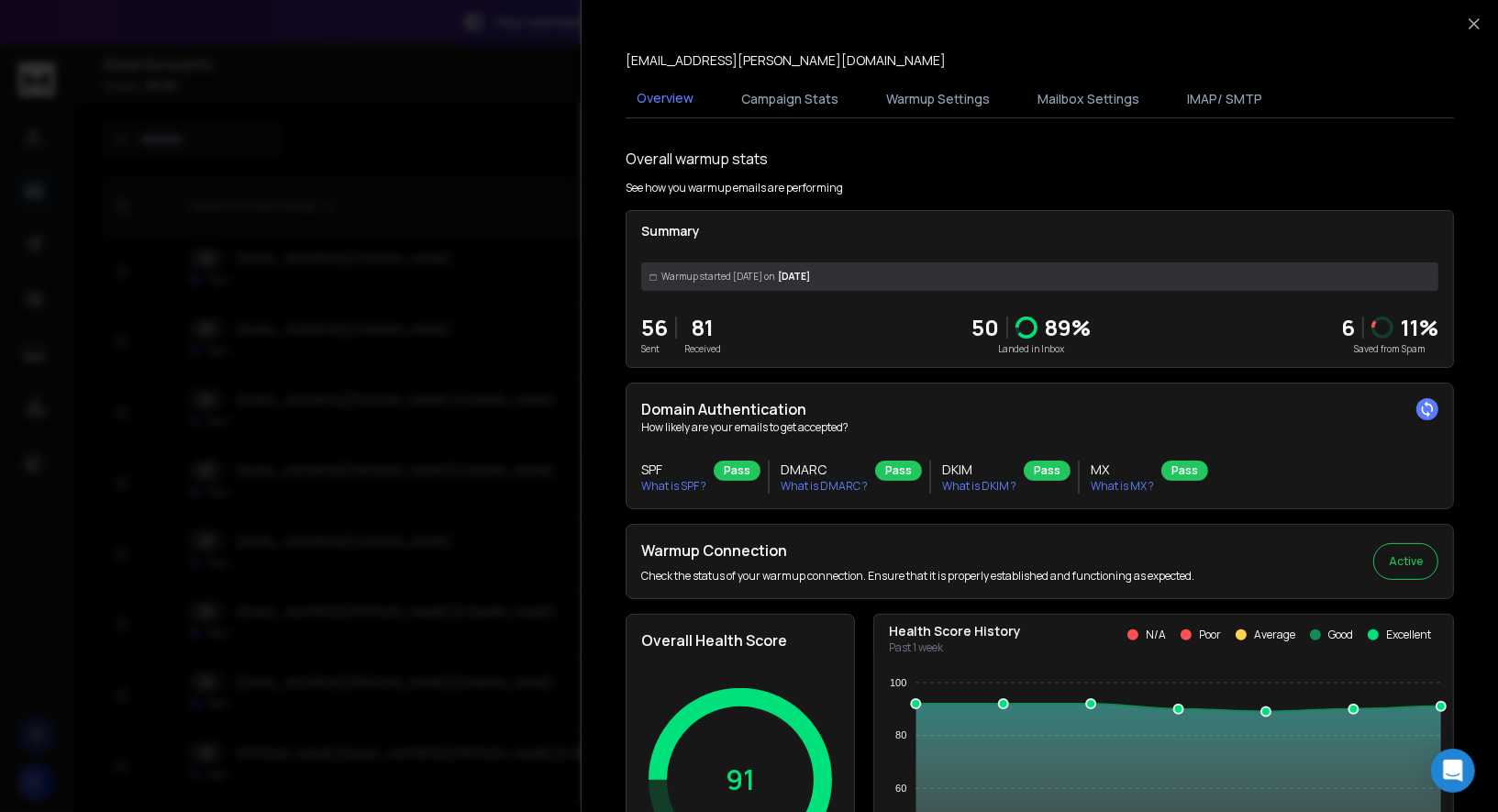
scroll to position [638, 0]
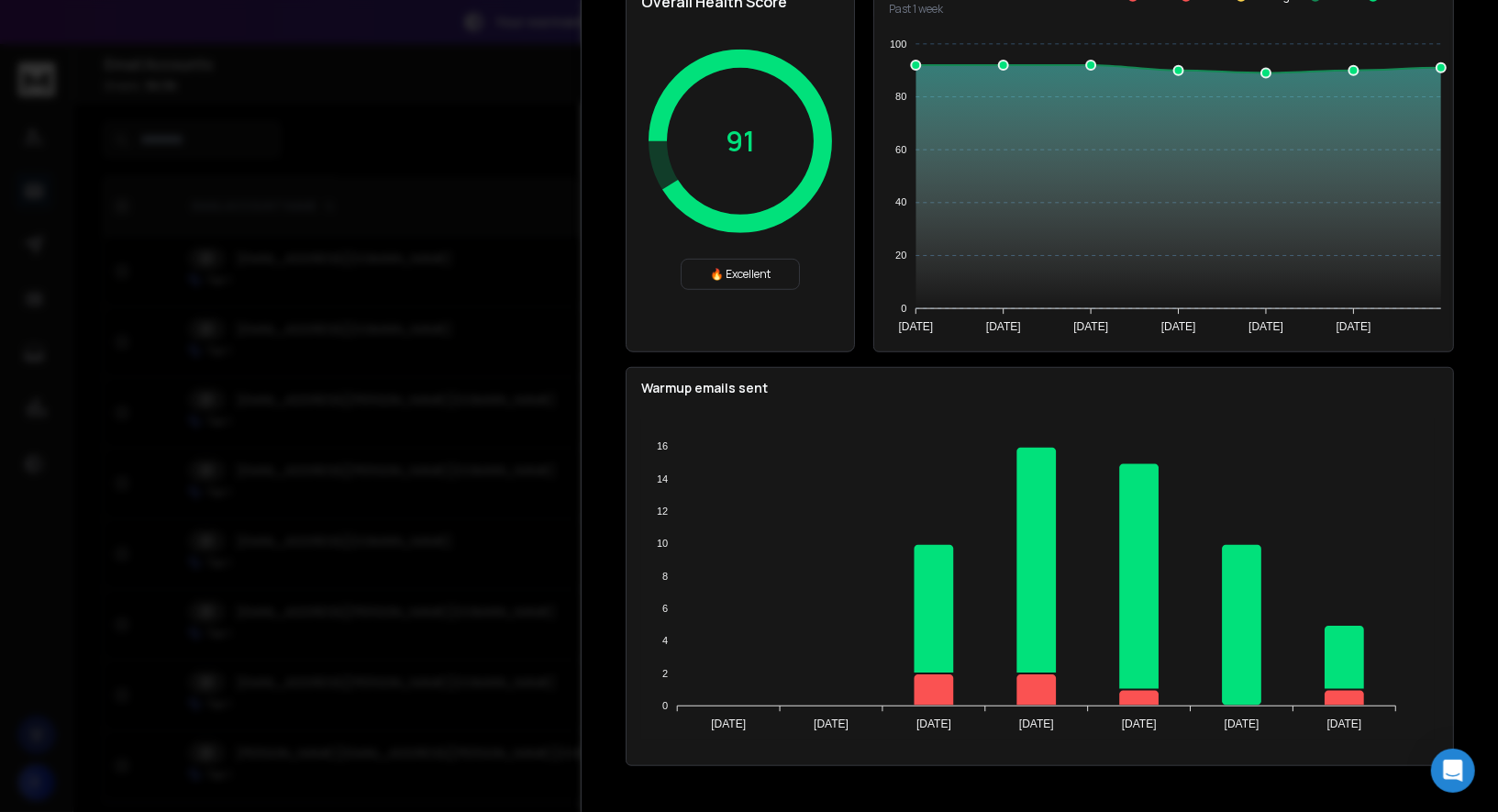
click at [509, 454] on div at bounding box center [749, 406] width 1498 height 812
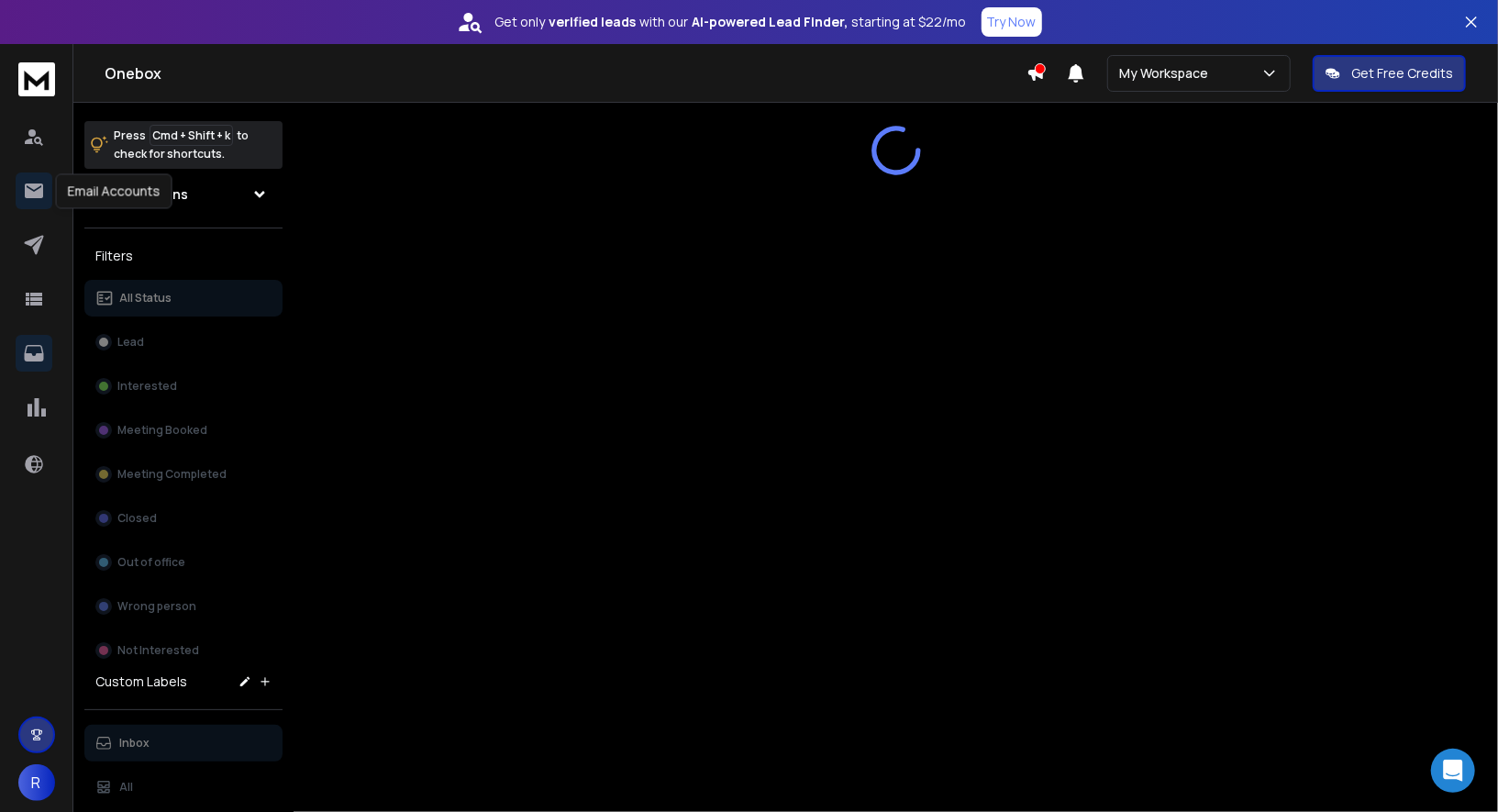
click at [27, 179] on link at bounding box center [34, 191] width 37 height 37
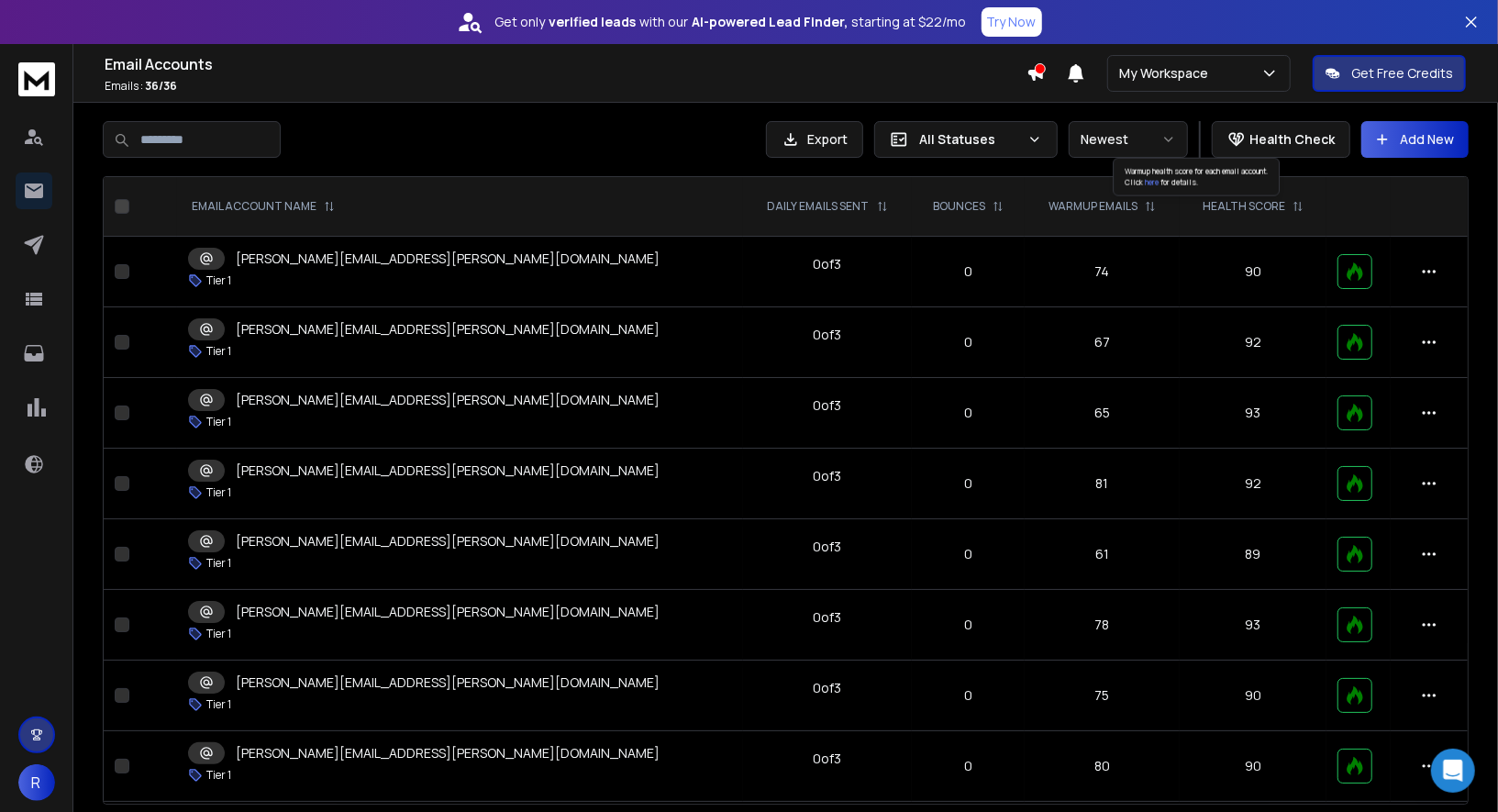
click at [1203, 205] on p "HEALTH SCORE" at bounding box center [1244, 207] width 83 height 15
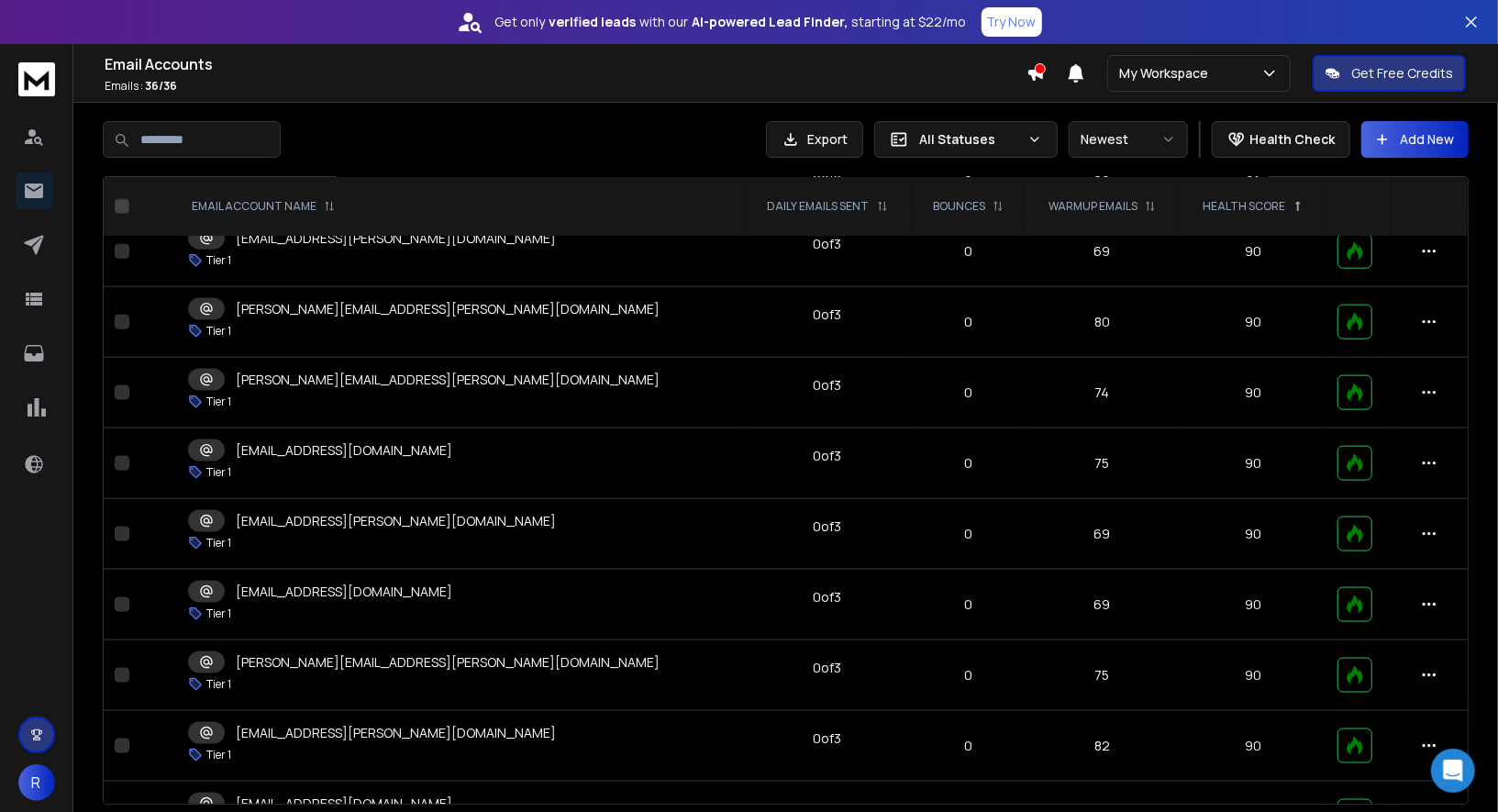
scroll to position [1973, 0]
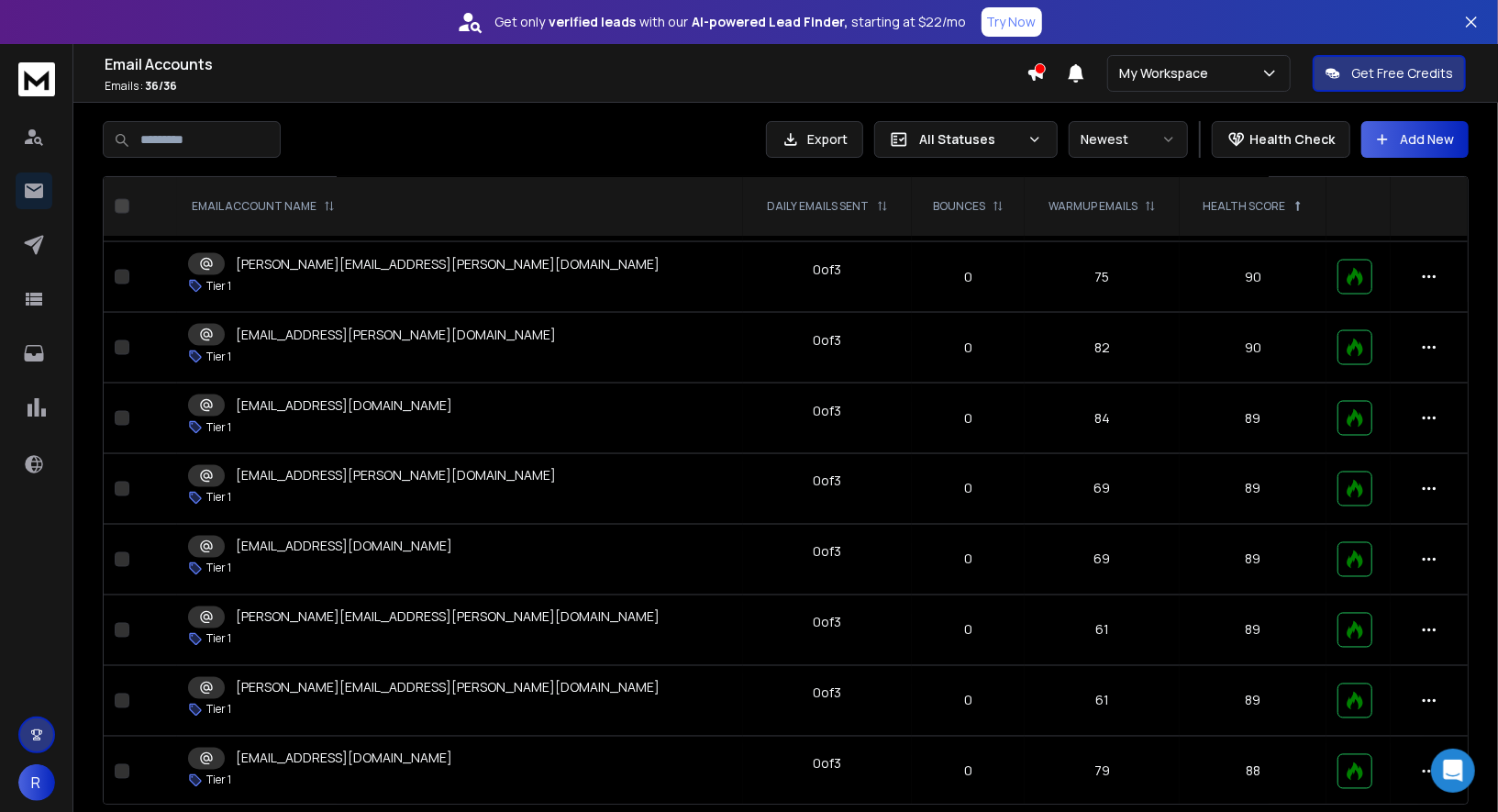
click at [1081, 742] on td "79" at bounding box center [1101, 772] width 154 height 70
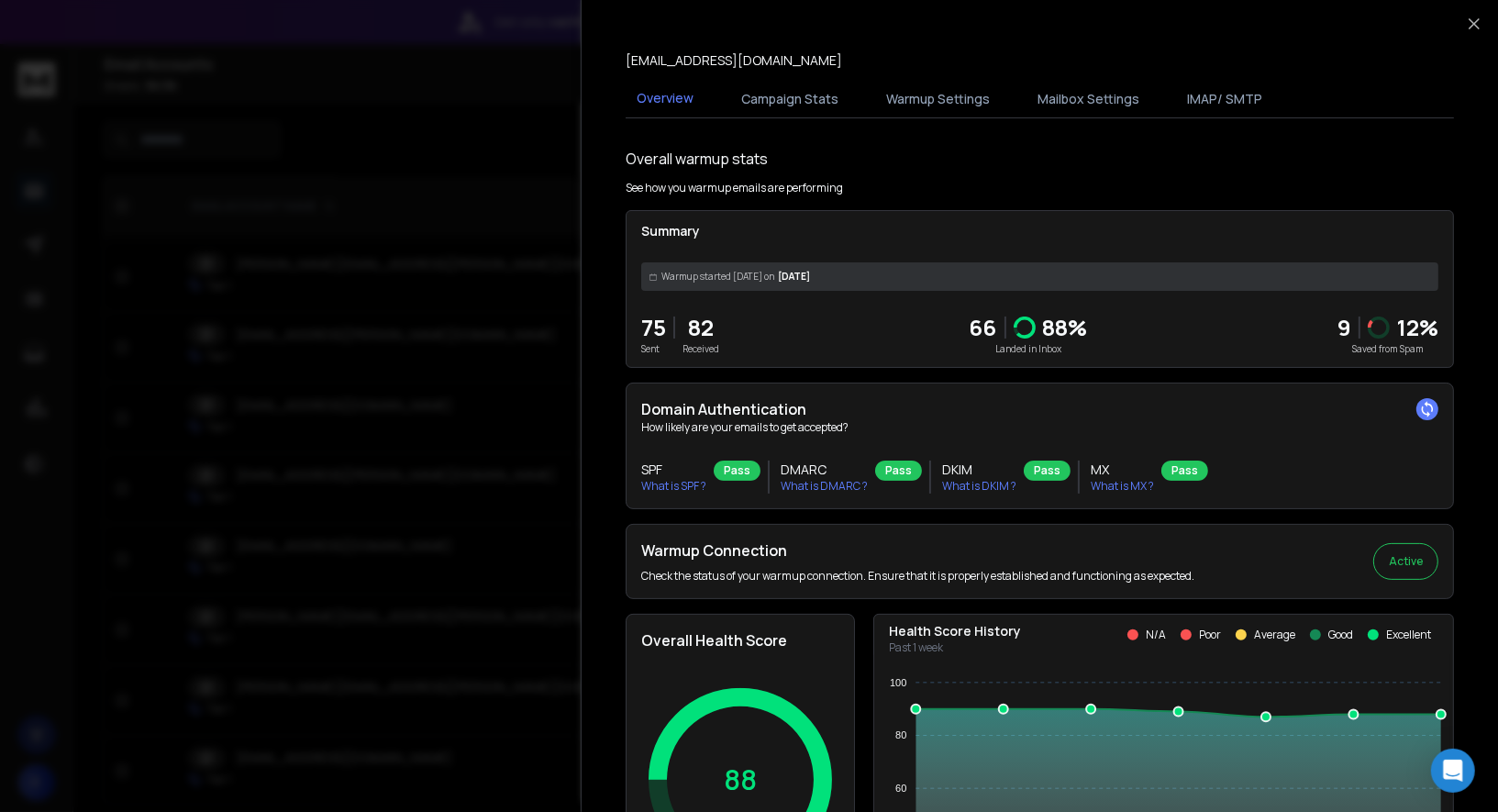
scroll to position [638, 0]
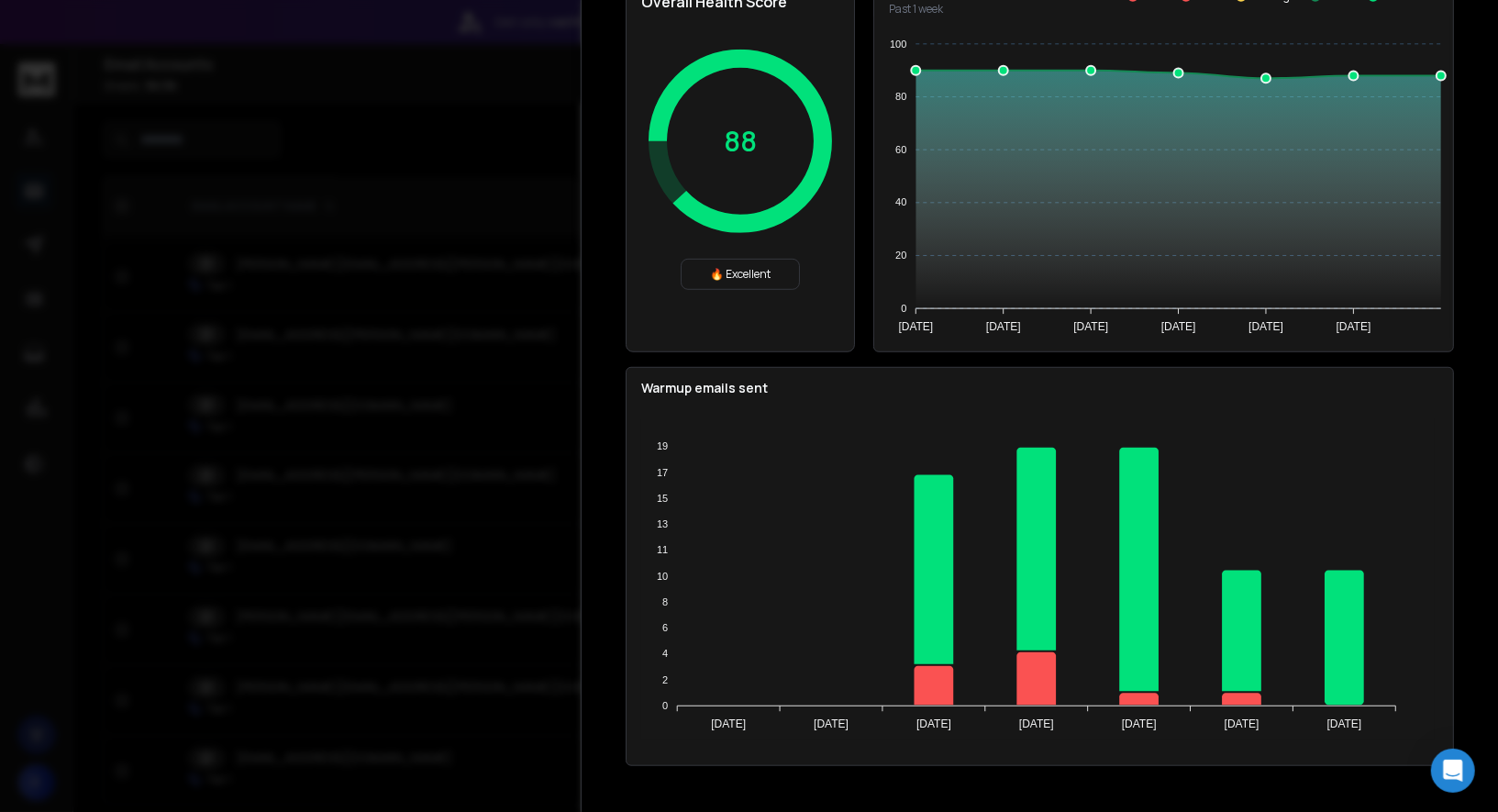
click at [326, 380] on div at bounding box center [749, 406] width 1498 height 812
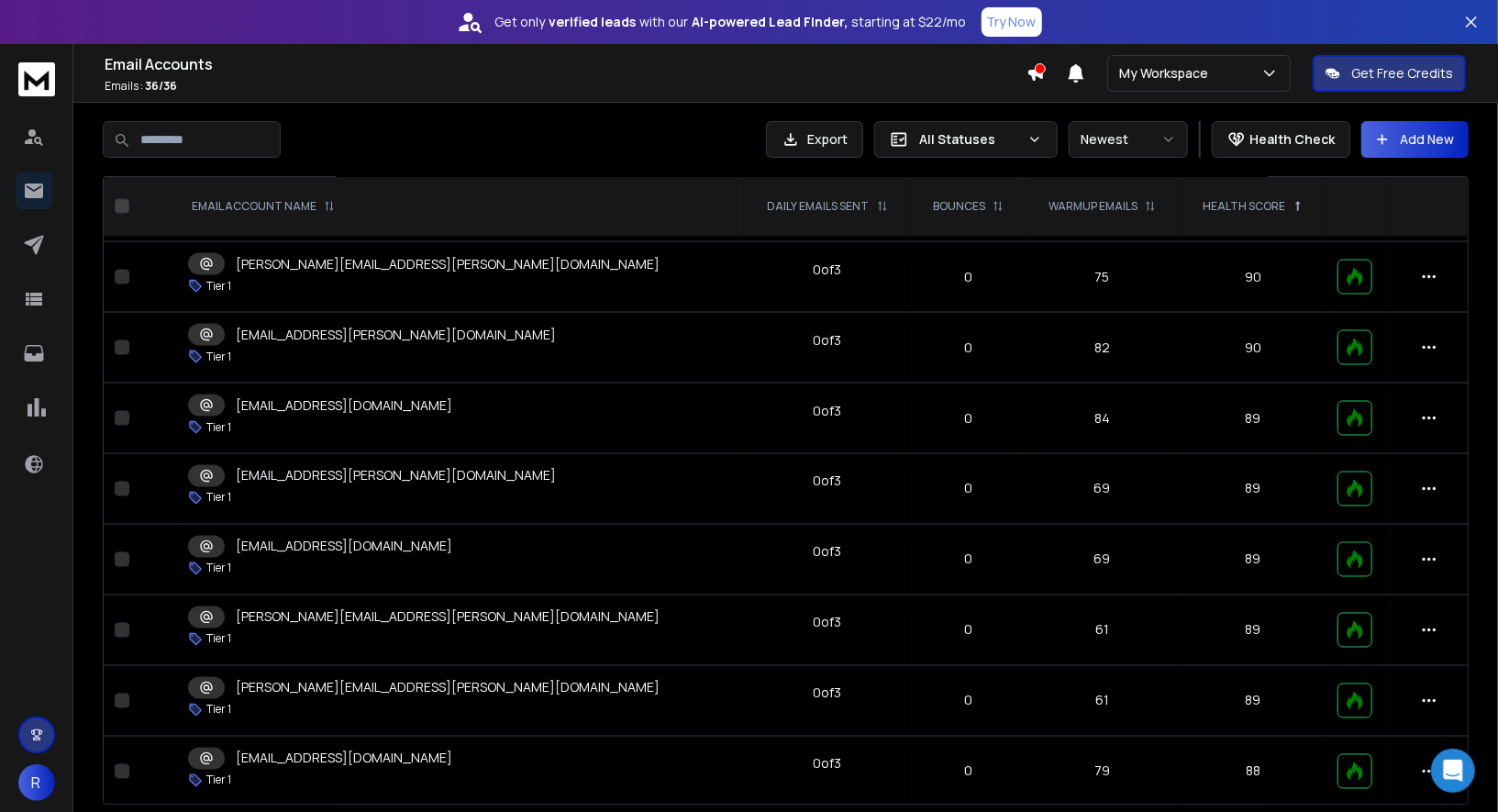
scroll to position [0, 0]
